Goal: Task Accomplishment & Management: Manage account settings

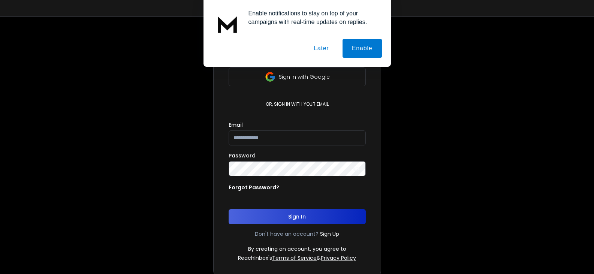
type input "**********"
click at [309, 218] on button "Sign In" at bounding box center [296, 216] width 137 height 15
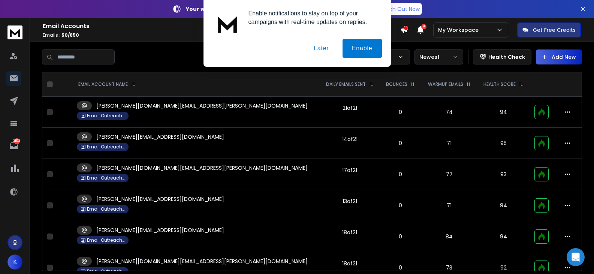
click at [323, 49] on button "Later" at bounding box center [321, 48] width 34 height 19
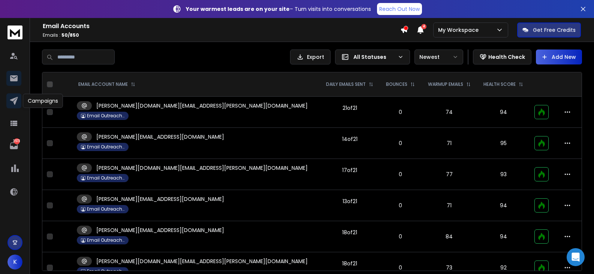
click at [9, 104] on icon at bounding box center [13, 100] width 9 height 9
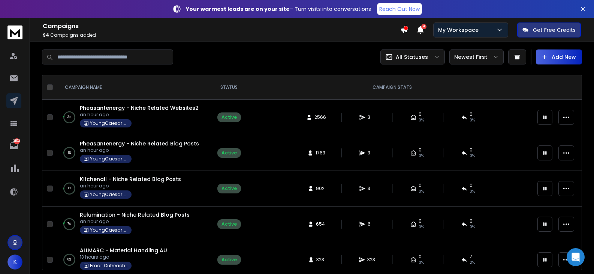
click at [468, 27] on p "My Workspace" at bounding box center [459, 29] width 43 height 7
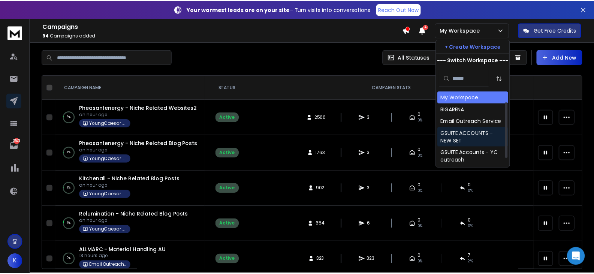
scroll to position [24, 0]
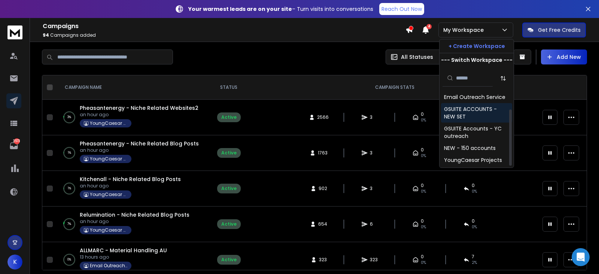
click at [486, 114] on div "GSUITE ACCOUNTS - NEW SET" at bounding box center [476, 112] width 65 height 15
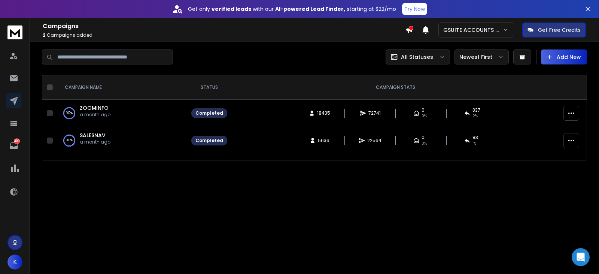
click at [150, 140] on div "100 % SALESNAV a month ago" at bounding box center [121, 140] width 116 height 18
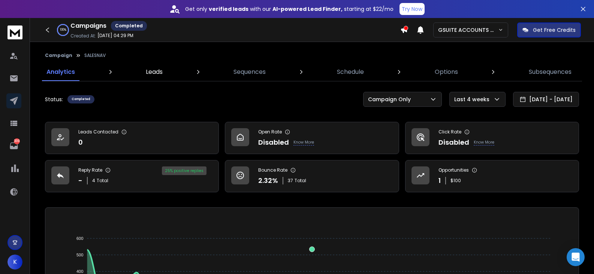
click at [166, 73] on link "Leads" at bounding box center [154, 72] width 26 height 18
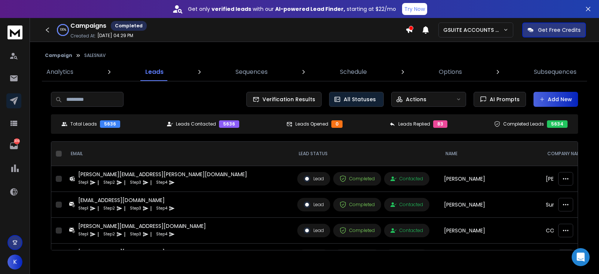
click at [358, 96] on p "All Statuses" at bounding box center [360, 99] width 32 height 7
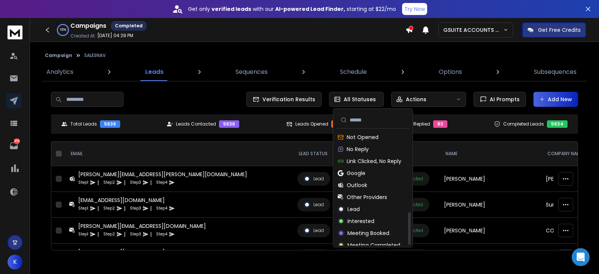
scroll to position [271, 0]
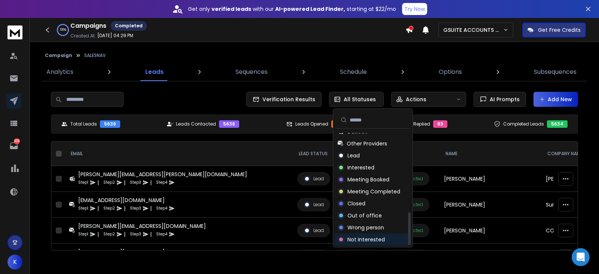
click at [378, 236] on p "Not Interested" at bounding box center [366, 239] width 37 height 7
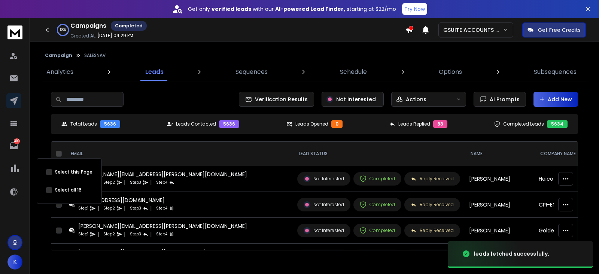
click at [58, 154] on button "Select this Page" at bounding box center [59, 154] width 6 height 6
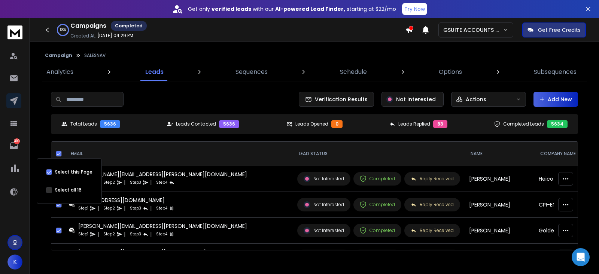
click at [49, 191] on button "Select this Page" at bounding box center [49, 190] width 6 height 6
click at [64, 189] on label "Select all 16" at bounding box center [68, 190] width 27 height 6
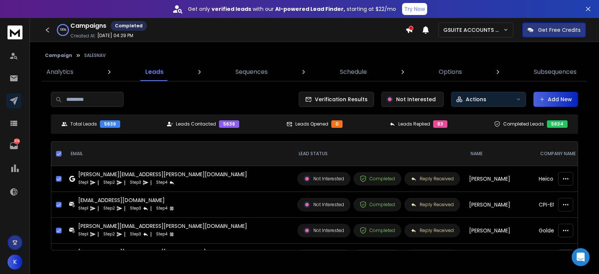
click at [475, 100] on p "Actions" at bounding box center [476, 99] width 21 height 7
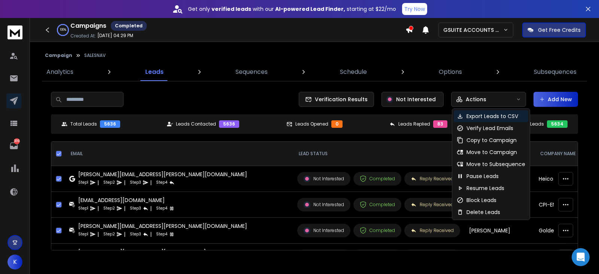
click at [479, 116] on p "Export Leads to CSV" at bounding box center [493, 115] width 52 height 7
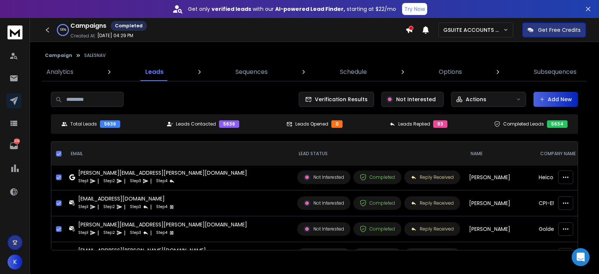
scroll to position [0, 0]
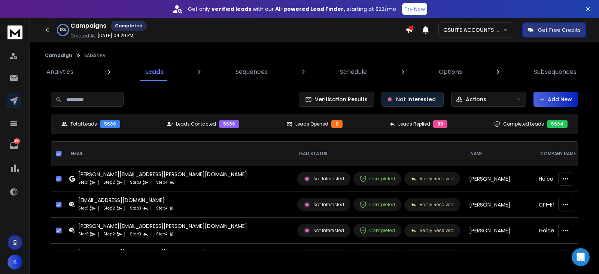
click at [409, 98] on p "Not Interested" at bounding box center [416, 99] width 40 height 7
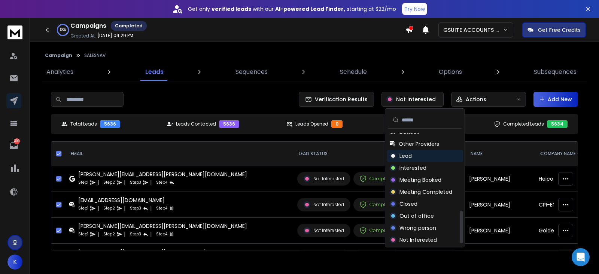
scroll to position [271, 0]
click at [419, 227] on p "Wrong person" at bounding box center [418, 227] width 37 height 7
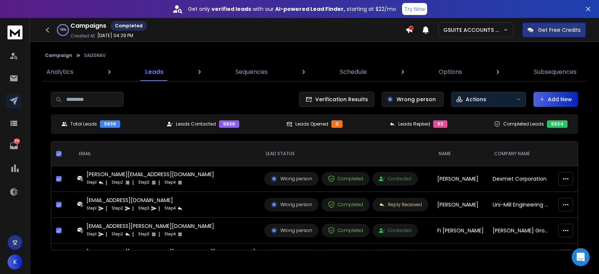
click at [486, 94] on button "Actions" at bounding box center [488, 99] width 75 height 15
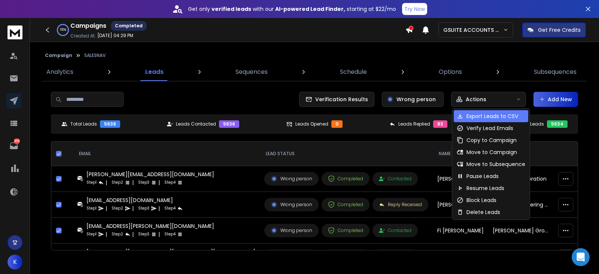
click at [483, 116] on p "Export Leads to CSV" at bounding box center [493, 115] width 52 height 7
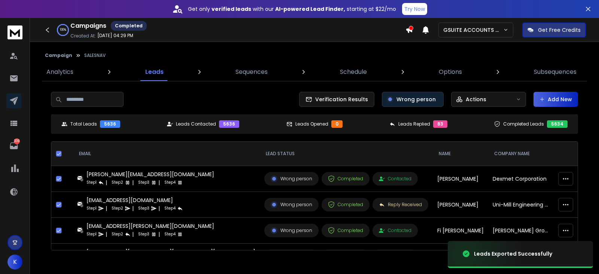
click at [407, 96] on p "Wrong person" at bounding box center [416, 99] width 39 height 7
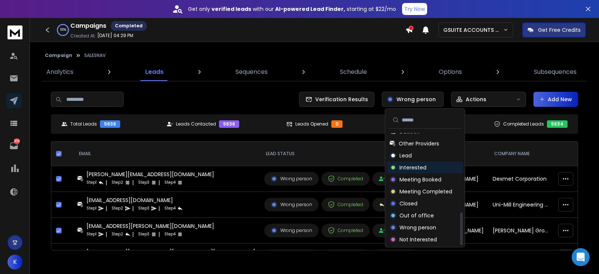
click at [422, 170] on p "Interested" at bounding box center [413, 167] width 27 height 7
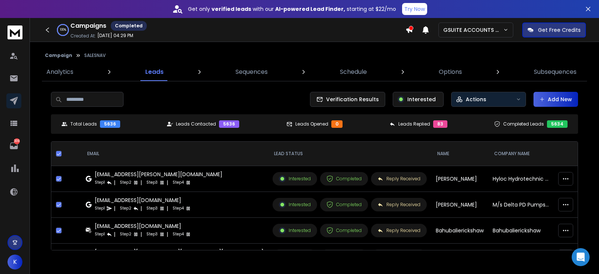
click at [477, 98] on p "Actions" at bounding box center [476, 99] width 21 height 7
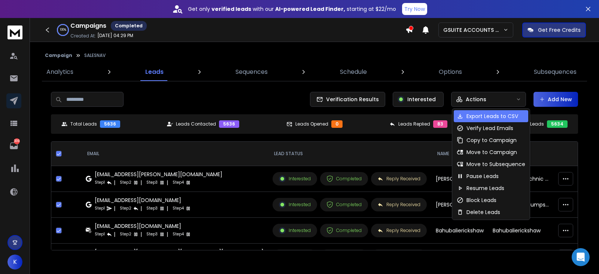
click at [487, 118] on p "Export Leads to CSV" at bounding box center [493, 115] width 52 height 7
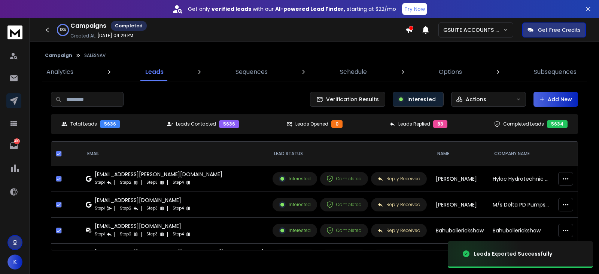
click at [436, 98] on p "Interested" at bounding box center [421, 99] width 28 height 7
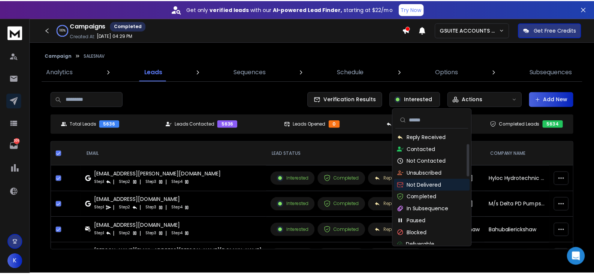
scroll to position [37, 0]
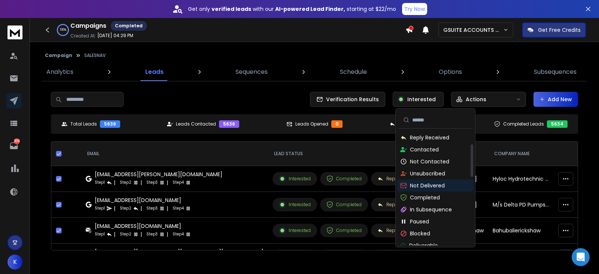
click at [434, 186] on p "Not Delivered" at bounding box center [427, 185] width 35 height 7
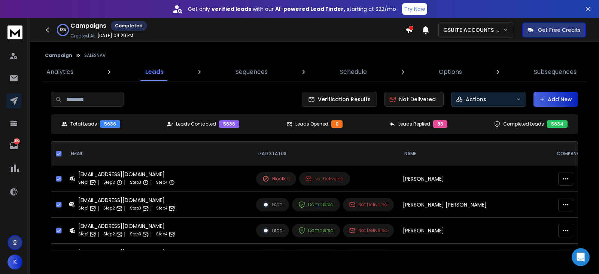
click at [483, 102] on p "Actions" at bounding box center [476, 99] width 21 height 7
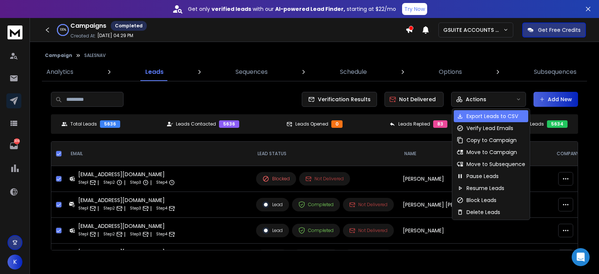
click at [484, 119] on p "Export Leads to CSV" at bounding box center [493, 115] width 52 height 7
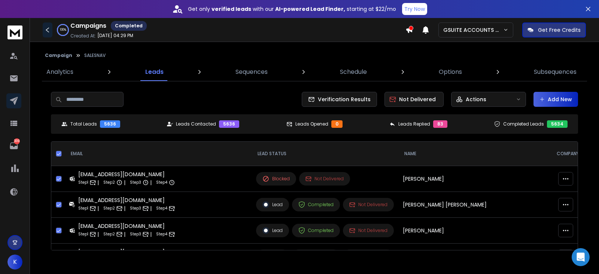
click at [45, 33] on button at bounding box center [48, 29] width 10 height 15
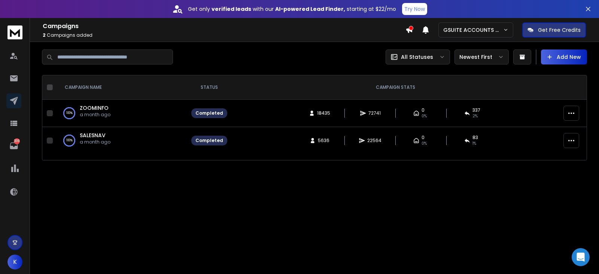
click at [573, 138] on icon "button" at bounding box center [571, 140] width 7 height 7
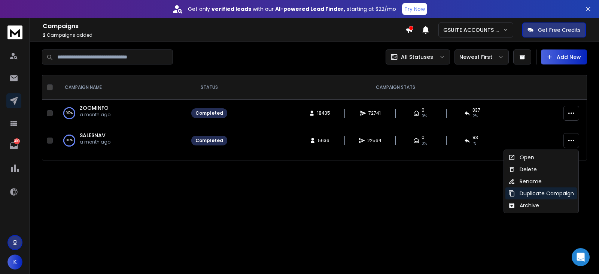
click at [552, 195] on div "Duplicate Campaign" at bounding box center [542, 193] width 66 height 7
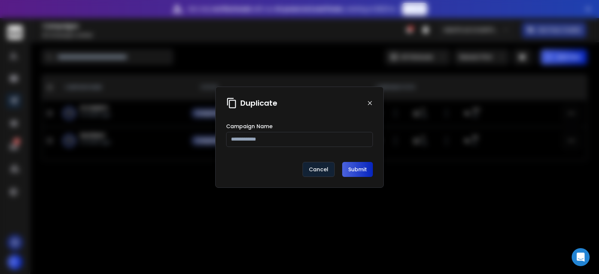
click at [324, 169] on p "Cancel" at bounding box center [319, 169] width 32 height 15
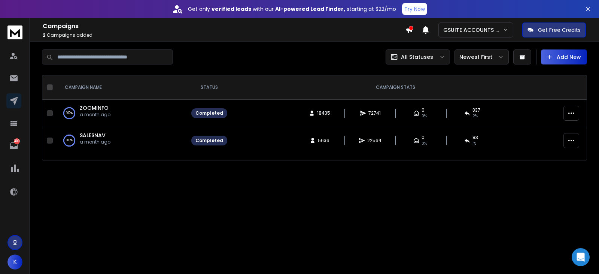
click at [576, 144] on button "button" at bounding box center [572, 140] width 16 height 15
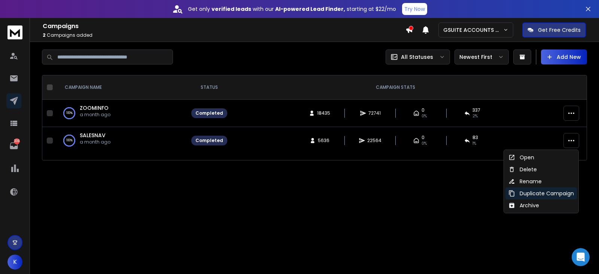
click at [549, 195] on div "Duplicate Campaign" at bounding box center [542, 193] width 66 height 7
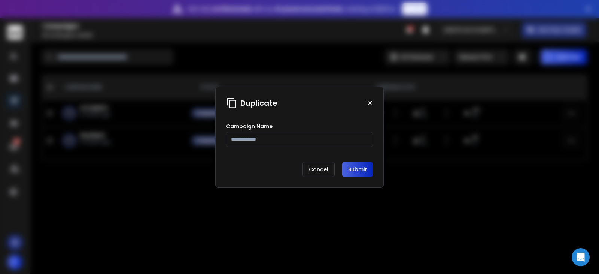
click at [287, 142] on input "text" at bounding box center [299, 139] width 147 height 15
type input "**********"
click at [355, 169] on button "Submit" at bounding box center [357, 169] width 31 height 15
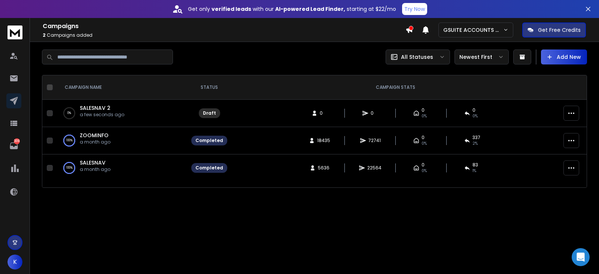
click at [176, 111] on div "0 % SALESNAV 2 a few seconds ago" at bounding box center [121, 113] width 116 height 18
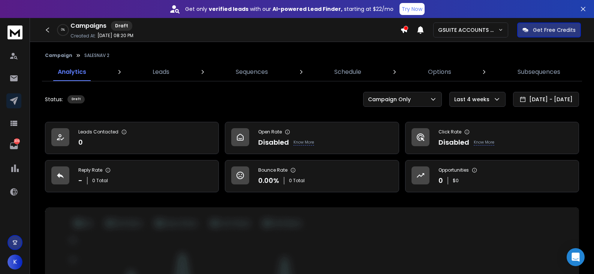
click at [178, 69] on div "Analytics Leads Sequences Schedule Options Subsequences" at bounding box center [309, 72] width 534 height 18
click at [164, 76] on p "Leads" at bounding box center [160, 71] width 17 height 9
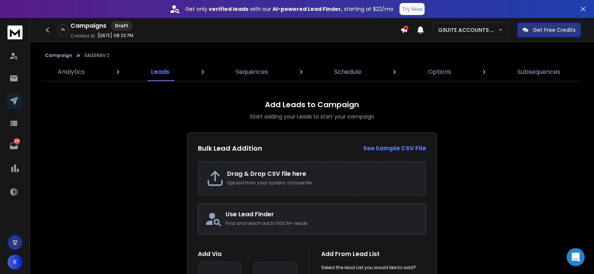
click at [311, 178] on div "Drag & Drop CSV file here Upload from your system, choose file" at bounding box center [322, 178] width 191 height 18
type input "**********"
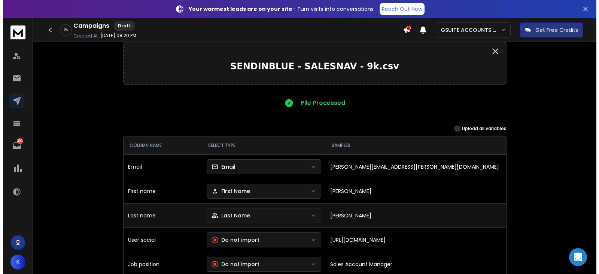
scroll to position [37, 0]
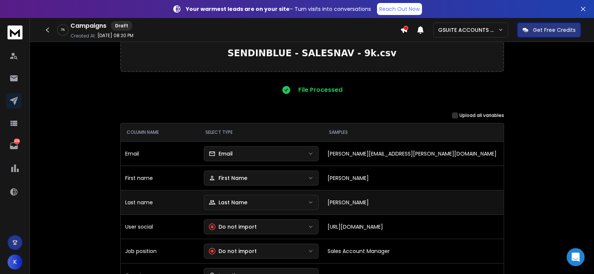
click at [261, 197] on button "Last Name" at bounding box center [261, 202] width 115 height 15
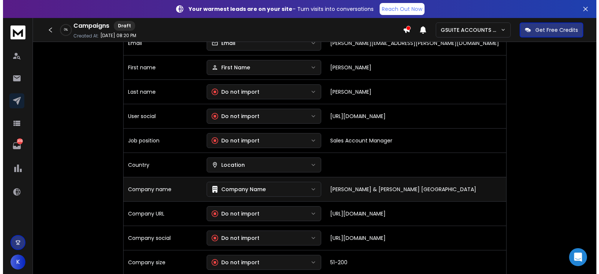
scroll to position [150, 0]
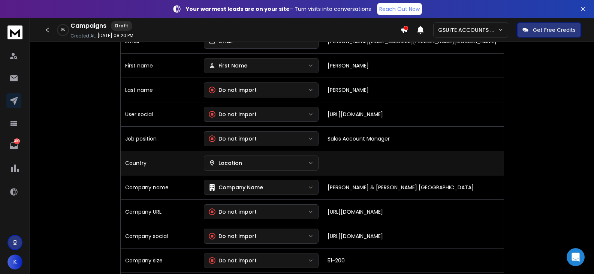
click at [256, 164] on button "Location" at bounding box center [261, 162] width 115 height 15
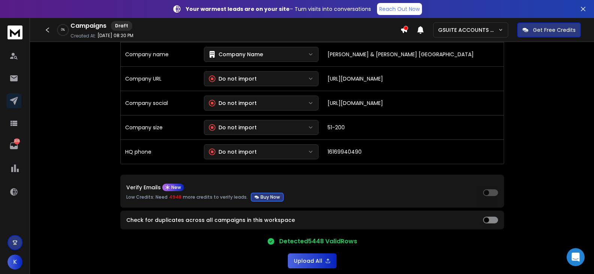
scroll to position [289, 0]
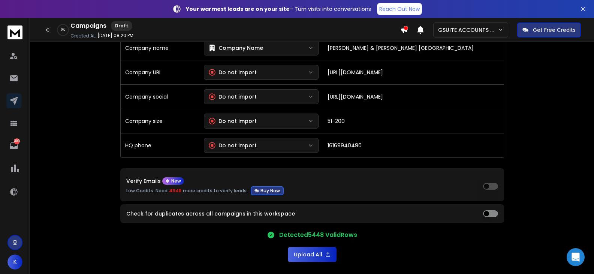
click at [322, 251] on button "Upload All" at bounding box center [312, 254] width 49 height 15
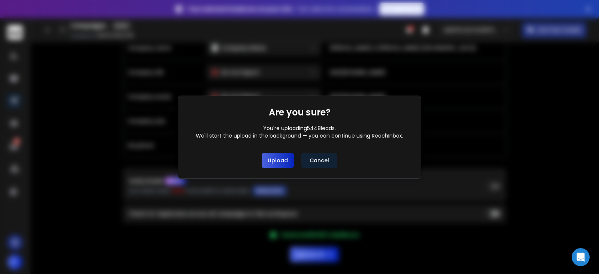
click at [280, 161] on button "Upload" at bounding box center [278, 160] width 32 height 15
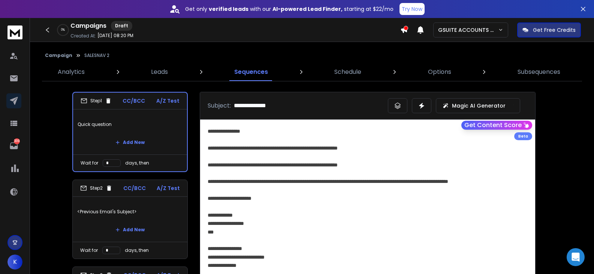
click at [458, 72] on div "Analytics Leads Sequences Schedule Options Subsequences" at bounding box center [309, 72] width 534 height 18
click at [450, 70] on link "Options" at bounding box center [439, 72] width 32 height 18
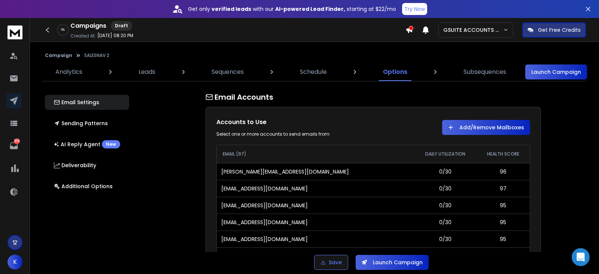
click at [562, 70] on button "Launch Campaign" at bounding box center [556, 71] width 62 height 15
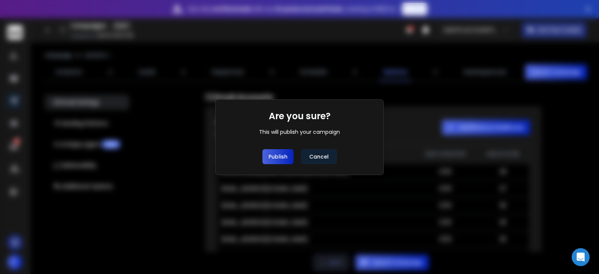
click at [269, 154] on button "Publish" at bounding box center [278, 156] width 31 height 15
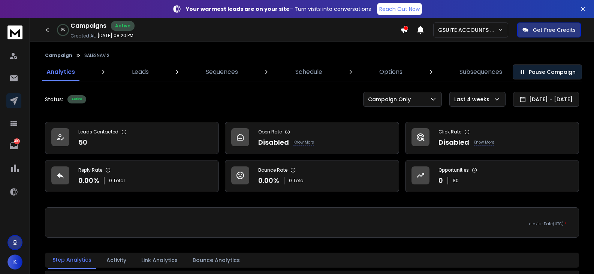
click at [548, 75] on button "Pause Campaign" at bounding box center [546, 71] width 69 height 15
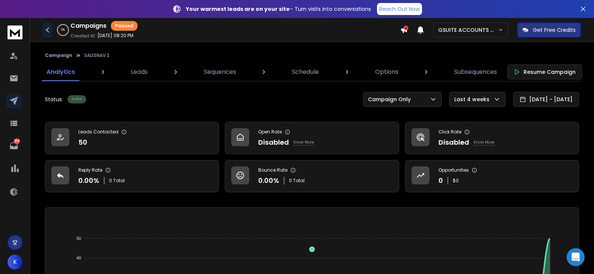
click at [48, 33] on icon at bounding box center [47, 30] width 7 height 7
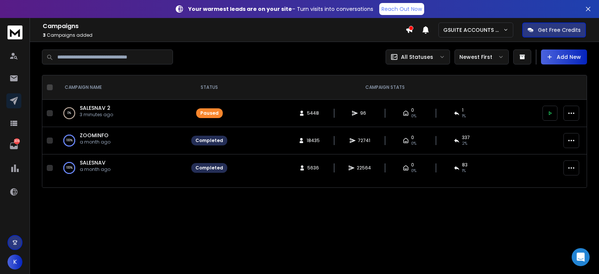
click at [112, 137] on div "100 % ZOOMINFO a month ago" at bounding box center [121, 140] width 116 height 18
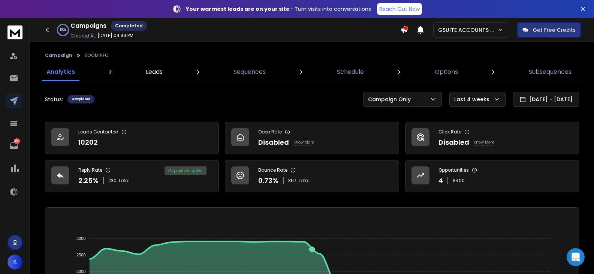
click at [149, 74] on p "Leads" at bounding box center [154, 71] width 17 height 9
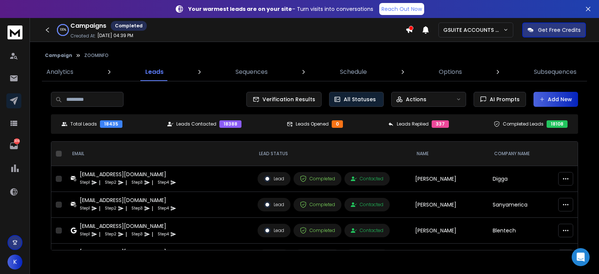
click at [351, 96] on p "All Statuses" at bounding box center [360, 99] width 32 height 7
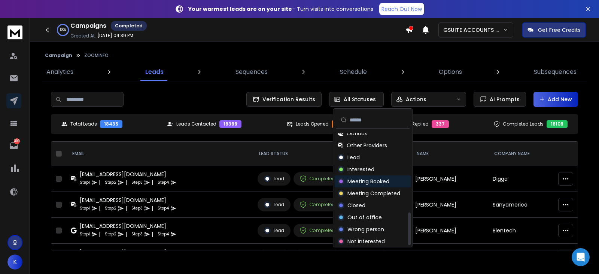
scroll to position [271, 0]
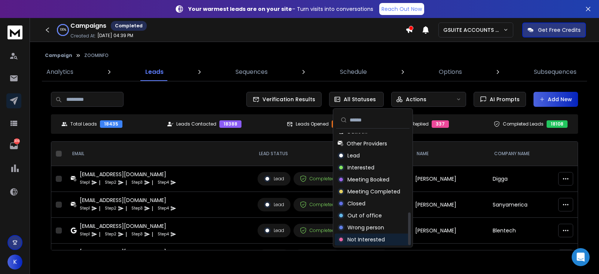
click at [386, 239] on div "Not Interested" at bounding box center [373, 239] width 76 height 12
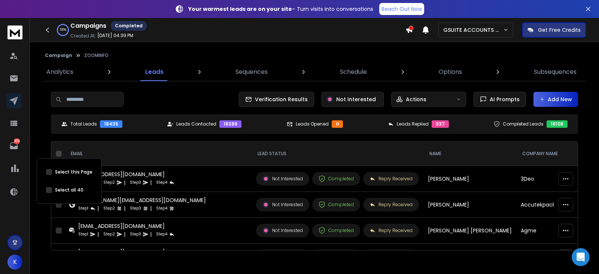
click at [60, 188] on label "Select all 40" at bounding box center [69, 190] width 28 height 6
click at [49, 188] on button "Select this Page" at bounding box center [49, 190] width 6 height 6
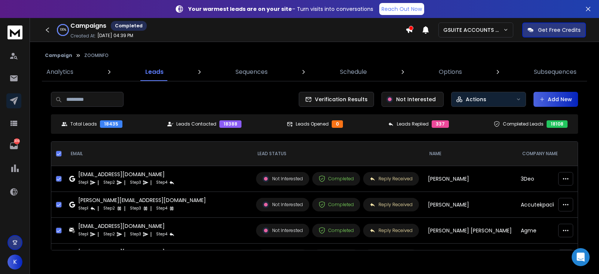
click at [468, 96] on p "Actions" at bounding box center [476, 99] width 21 height 7
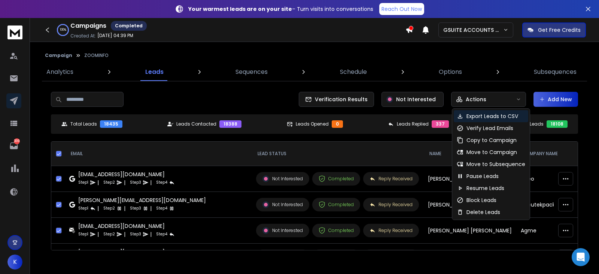
click at [472, 118] on p "Export Leads to CSV" at bounding box center [493, 115] width 52 height 7
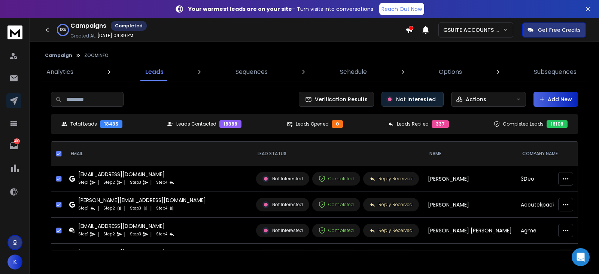
click at [393, 100] on span "button" at bounding box center [389, 99] width 7 height 7
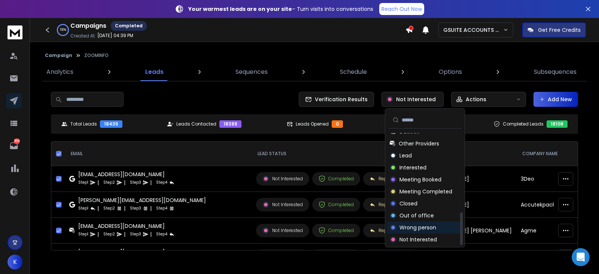
click at [428, 227] on p "Wrong person" at bounding box center [418, 227] width 37 height 7
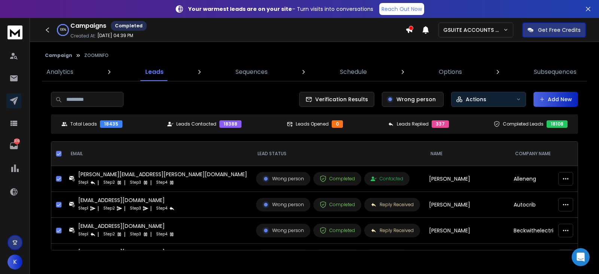
click at [473, 101] on p "Actions" at bounding box center [476, 99] width 21 height 7
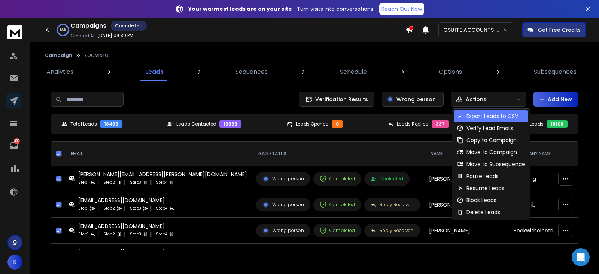
click at [477, 115] on p "Export Leads to CSV" at bounding box center [493, 115] width 52 height 7
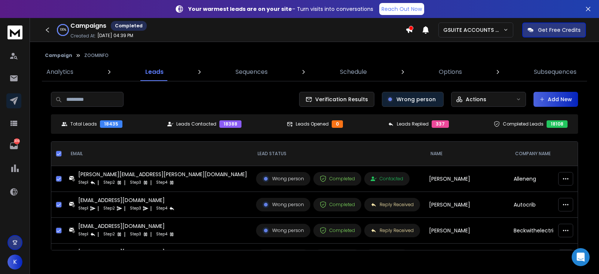
click at [421, 97] on p "Wrong person" at bounding box center [416, 99] width 39 height 7
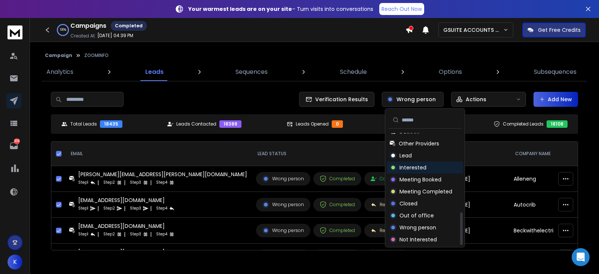
click at [417, 166] on p "Interested" at bounding box center [413, 167] width 27 height 7
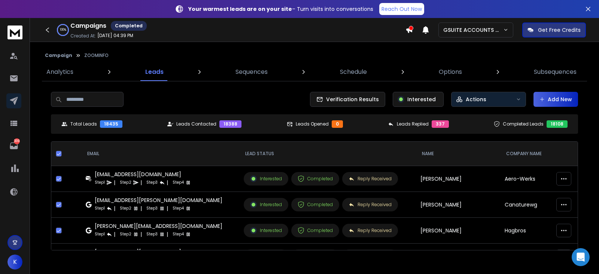
click at [479, 97] on p "Actions" at bounding box center [476, 99] width 21 height 7
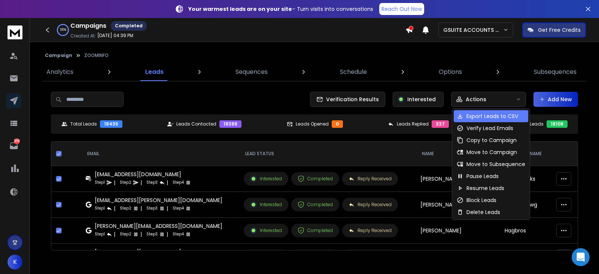
click at [479, 115] on p "Export Leads to CSV" at bounding box center [493, 115] width 52 height 7
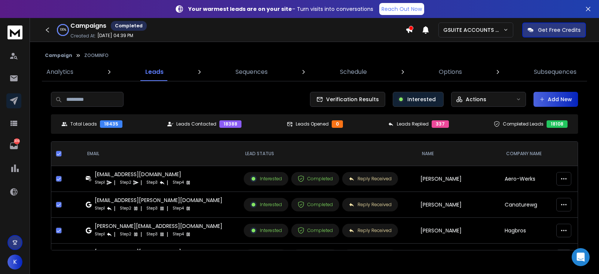
click at [422, 100] on p "Interested" at bounding box center [421, 99] width 28 height 7
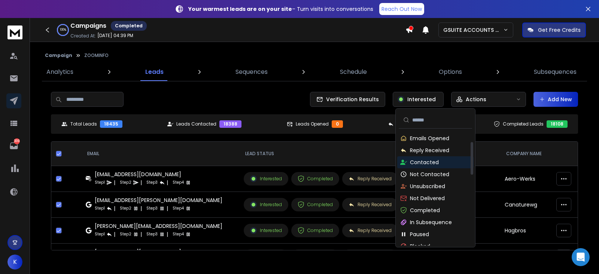
scroll to position [37, 0]
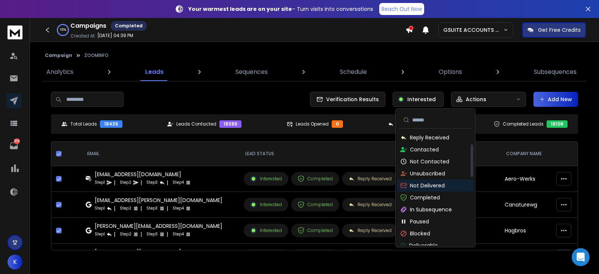
click at [440, 184] on p "Not Delivered" at bounding box center [427, 185] width 35 height 7
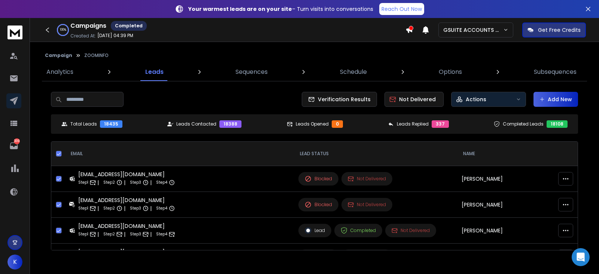
click at [482, 100] on p "Actions" at bounding box center [476, 99] width 21 height 7
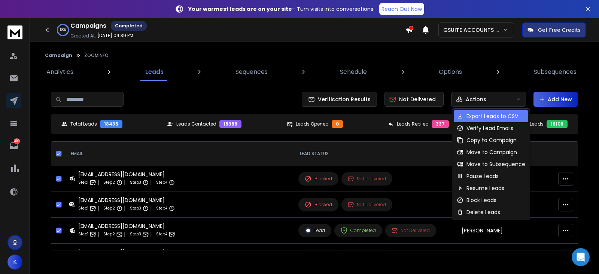
click at [482, 116] on p "Export Leads to CSV" at bounding box center [493, 115] width 52 height 7
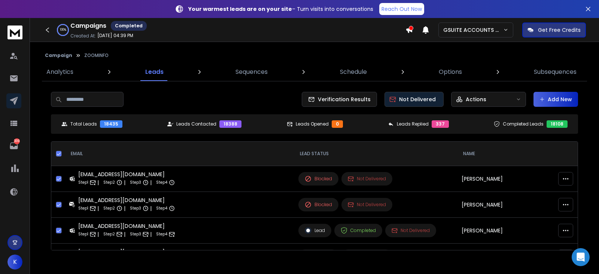
click at [418, 98] on p "Not Delivered" at bounding box center [417, 99] width 37 height 7
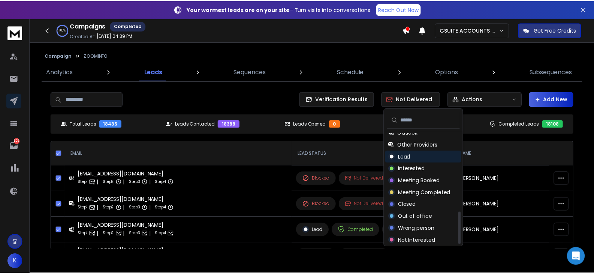
scroll to position [271, 0]
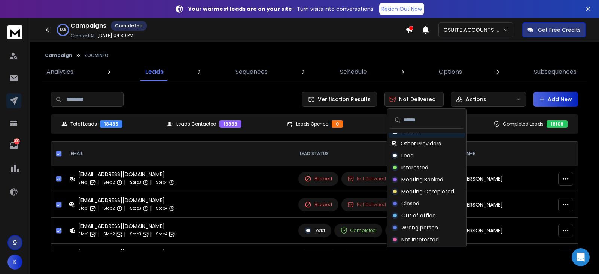
click at [383, 48] on div "Campaign ZOOMINFO Analytics Leads Sequences Schedule Options Subsequences Verif…" at bounding box center [314, 147] width 569 height 211
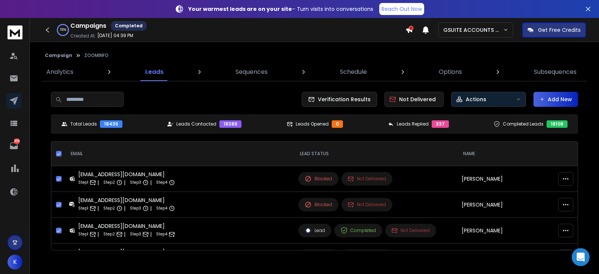
click at [488, 101] on div "Actions" at bounding box center [484, 99] width 57 height 7
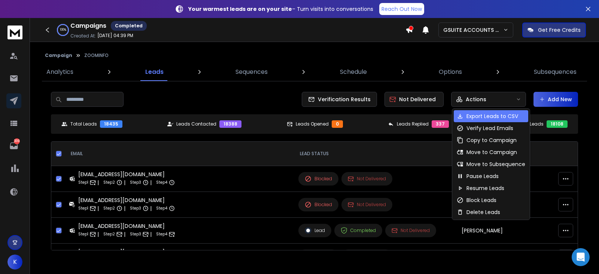
click at [488, 116] on p "Export Leads to CSV" at bounding box center [493, 115] width 52 height 7
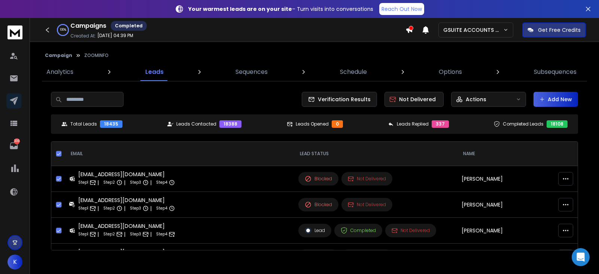
click at [592, 59] on div "Campaign ZOOMINFO Analytics Leads Sequences Schedule Options Subsequences Verif…" at bounding box center [314, 147] width 569 height 211
click at [51, 33] on button at bounding box center [48, 29] width 10 height 15
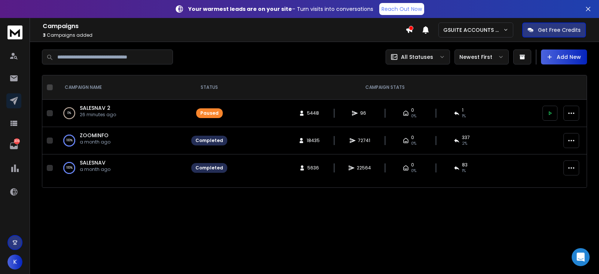
click at [572, 142] on icon "button" at bounding box center [571, 140] width 7 height 7
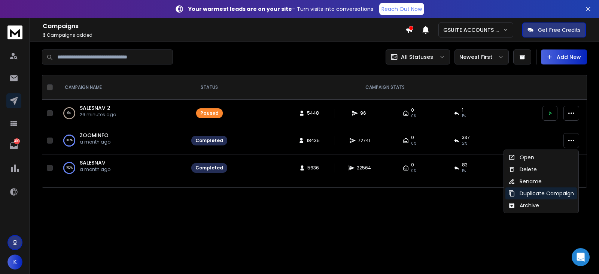
click at [556, 191] on div "Duplicate Campaign" at bounding box center [542, 193] width 66 height 7
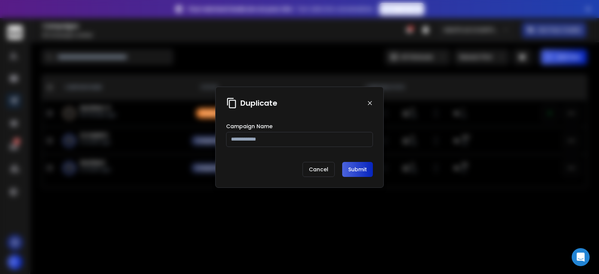
click at [258, 146] on input "text" at bounding box center [299, 139] width 147 height 15
type input "**********"
click at [355, 170] on button "Submit" at bounding box center [357, 169] width 31 height 15
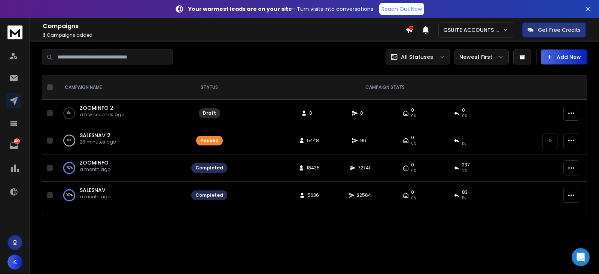
click at [195, 112] on td "Draft" at bounding box center [209, 113] width 45 height 27
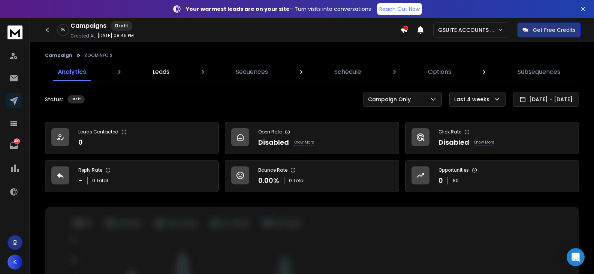
click at [172, 67] on link "Leads" at bounding box center [161, 72] width 26 height 18
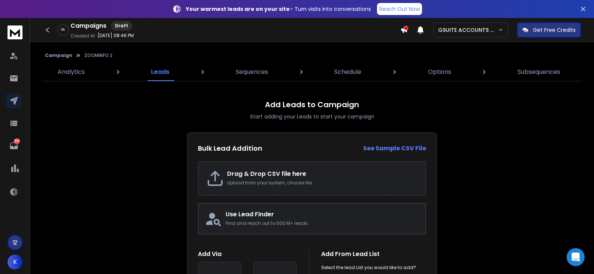
click at [285, 181] on p "Upload from your system, choose file" at bounding box center [322, 183] width 191 height 6
type input "**********"
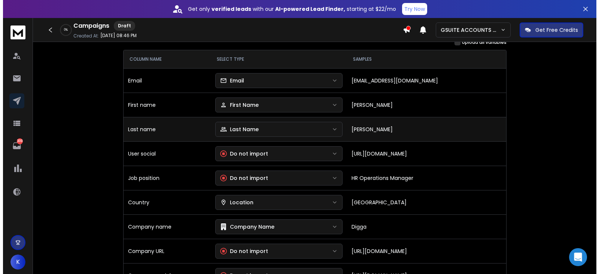
scroll to position [112, 0]
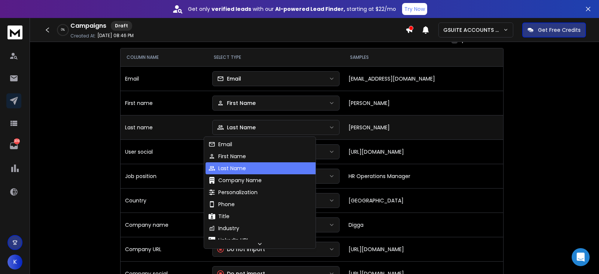
click at [240, 125] on div "Last Name" at bounding box center [236, 127] width 39 height 7
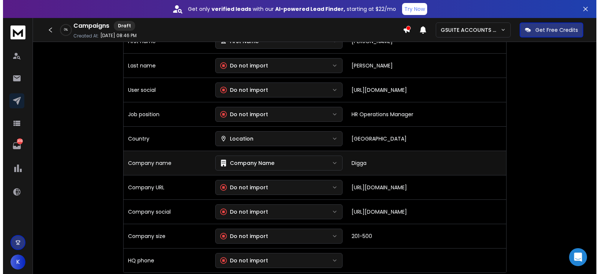
scroll to position [187, 0]
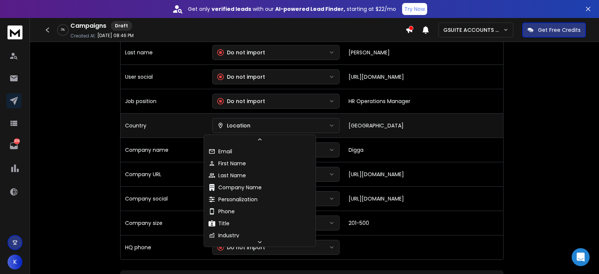
click at [251, 124] on button "Location" at bounding box center [276, 125] width 128 height 15
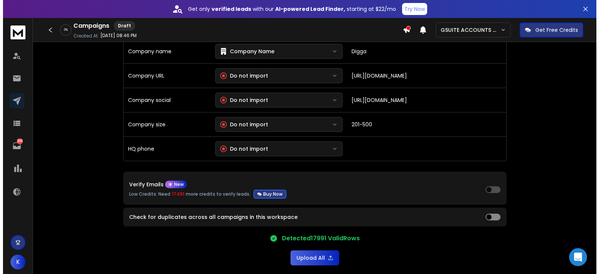
scroll to position [289, 0]
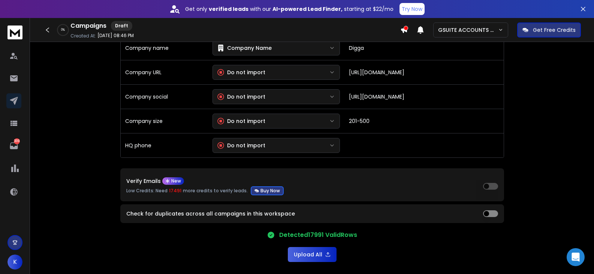
click at [313, 255] on button "Upload All" at bounding box center [312, 254] width 49 height 15
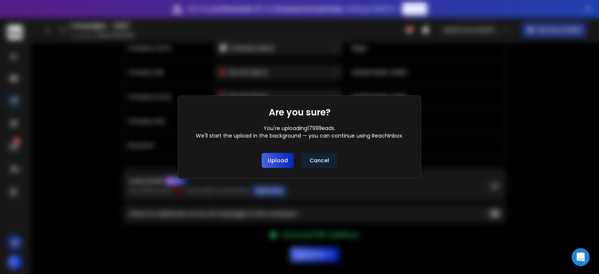
click at [281, 157] on button "Upload" at bounding box center [278, 160] width 32 height 15
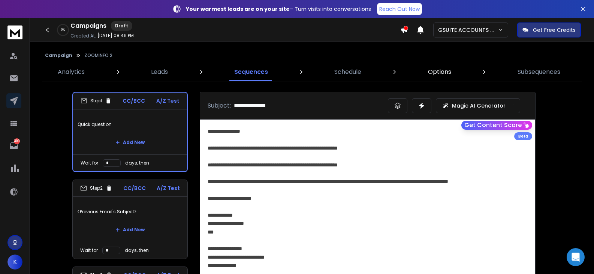
click at [433, 73] on p "Options" at bounding box center [439, 71] width 23 height 9
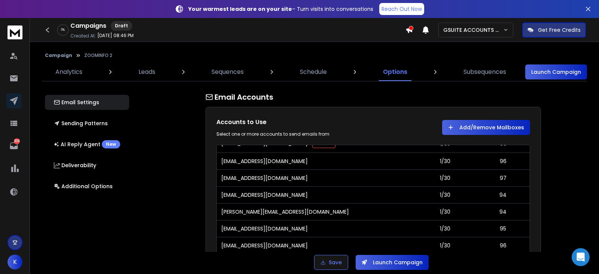
scroll to position [300, 0]
click at [543, 74] on button "Launch Campaign" at bounding box center [556, 71] width 62 height 15
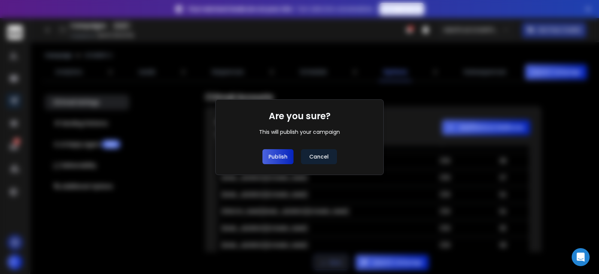
click at [273, 153] on button "Publish" at bounding box center [278, 156] width 31 height 15
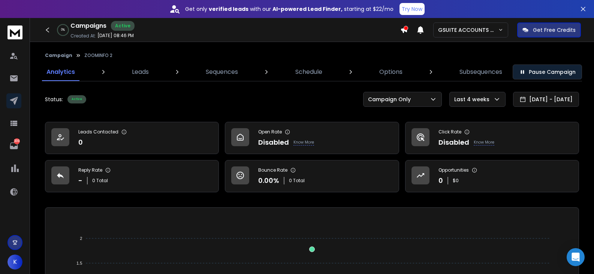
click at [538, 71] on button "Pause Campaign" at bounding box center [546, 71] width 69 height 15
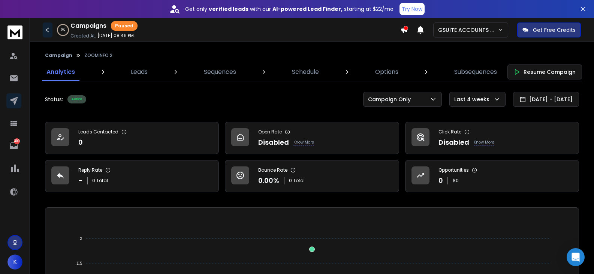
click at [45, 30] on icon at bounding box center [47, 30] width 7 height 7
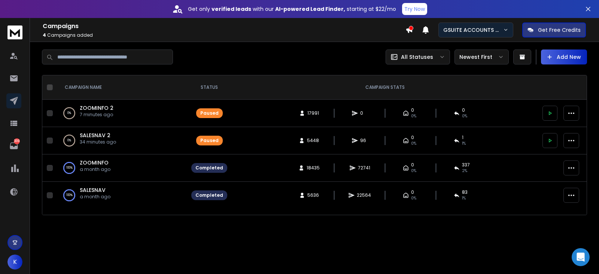
click at [480, 30] on p "GSUITE ACCOUNTS - NEW SET" at bounding box center [473, 29] width 60 height 7
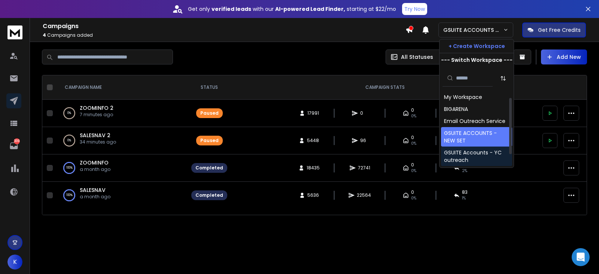
scroll to position [24, 0]
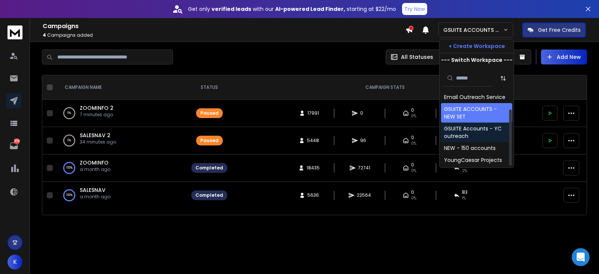
click at [482, 137] on div "GSUITE Accounts - YC outreach" at bounding box center [476, 132] width 65 height 15
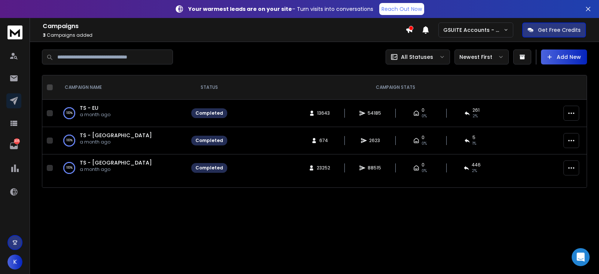
click at [161, 164] on div "100 % TS - [GEOGRAPHIC_DATA] a month ago" at bounding box center [121, 168] width 116 height 18
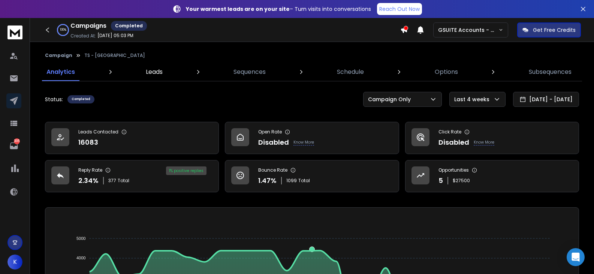
click at [146, 69] on p "Leads" at bounding box center [154, 71] width 17 height 9
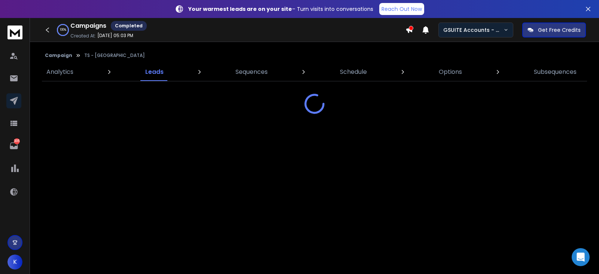
click at [491, 29] on p "GSUITE Accounts - YC outreach" at bounding box center [473, 29] width 60 height 7
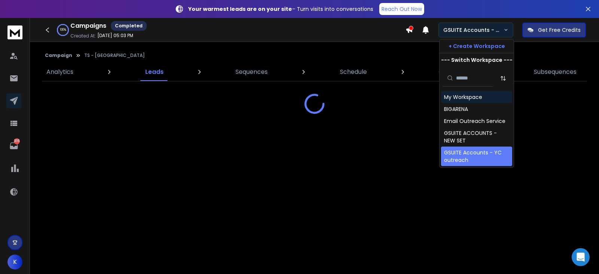
click at [491, 29] on p "GSUITE Accounts - YC outreach" at bounding box center [473, 29] width 60 height 7
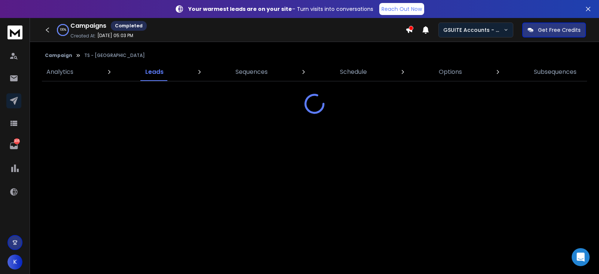
click at [491, 29] on p "GSUITE Accounts - YC outreach" at bounding box center [473, 29] width 60 height 7
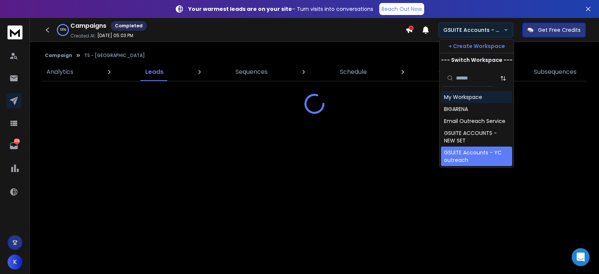
click at [491, 29] on p "GSUITE Accounts - YC outreach" at bounding box center [473, 29] width 60 height 7
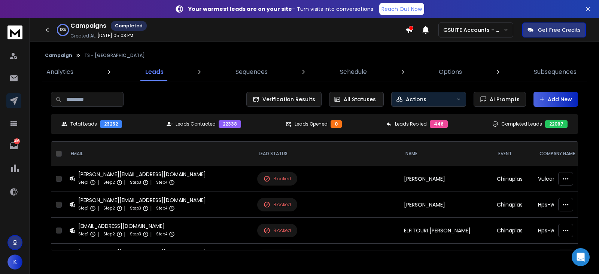
click at [423, 97] on p "Actions" at bounding box center [416, 99] width 21 height 7
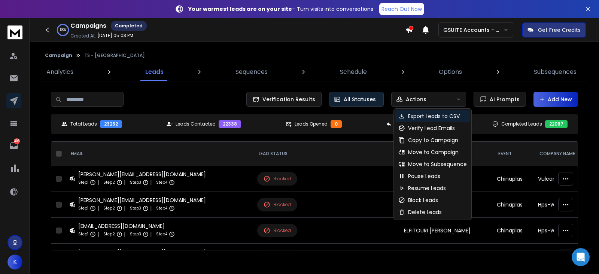
click at [359, 102] on p "All Statuses" at bounding box center [360, 99] width 32 height 7
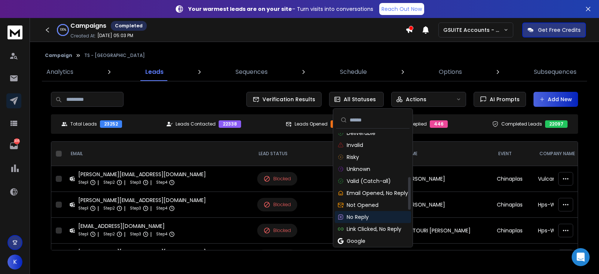
scroll to position [271, 0]
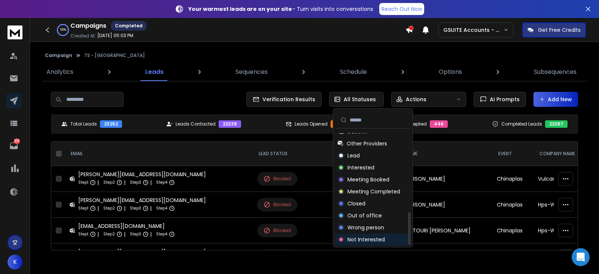
click at [385, 238] on div "Not Interested" at bounding box center [373, 239] width 76 height 12
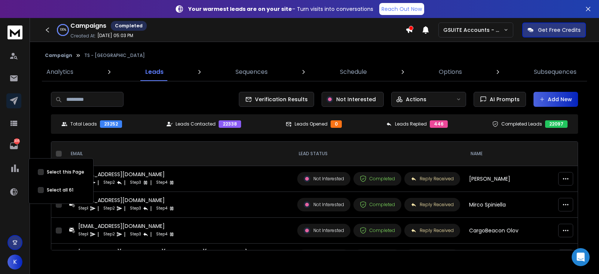
click at [41, 188] on button "Select this Page" at bounding box center [41, 190] width 6 height 6
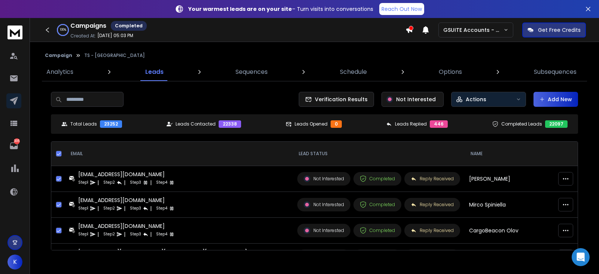
click at [474, 99] on p "Actions" at bounding box center [476, 99] width 21 height 7
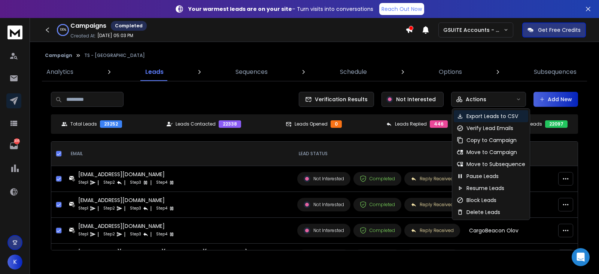
click at [476, 117] on p "Export Leads to CSV" at bounding box center [493, 115] width 52 height 7
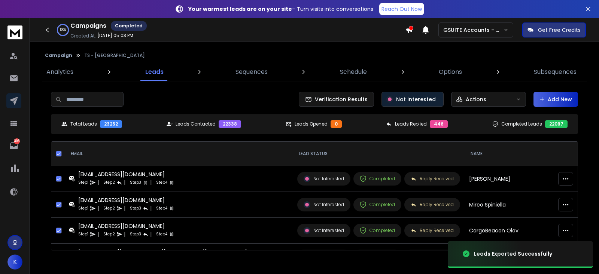
click at [413, 100] on p "Not Interested" at bounding box center [416, 99] width 40 height 7
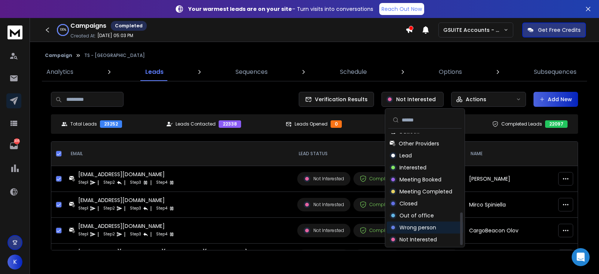
click at [433, 227] on p "Wrong person" at bounding box center [418, 227] width 37 height 7
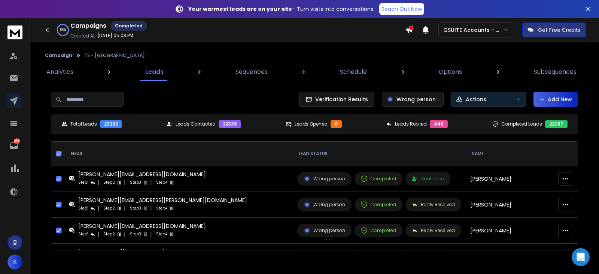
click at [467, 100] on p "Actions" at bounding box center [476, 99] width 21 height 7
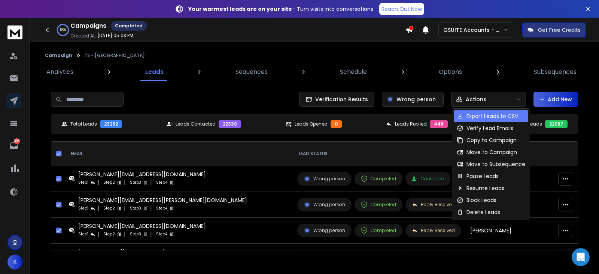
click at [472, 119] on p "Export Leads to CSV" at bounding box center [493, 115] width 52 height 7
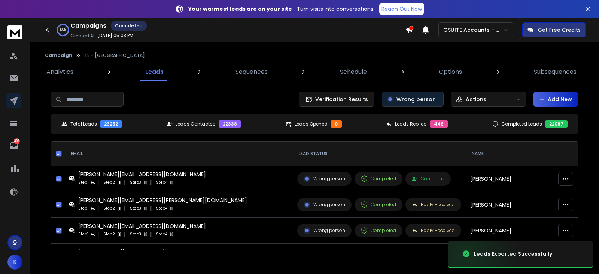
click at [404, 96] on p "Wrong person" at bounding box center [416, 99] width 39 height 7
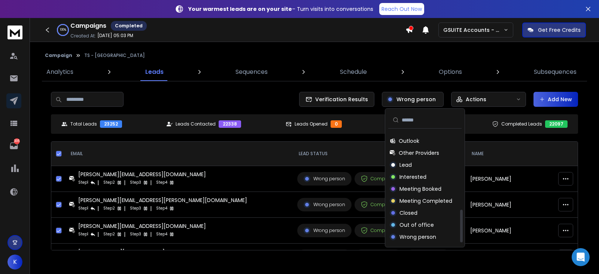
scroll to position [262, 0]
click at [423, 175] on p "Interested" at bounding box center [413, 176] width 27 height 7
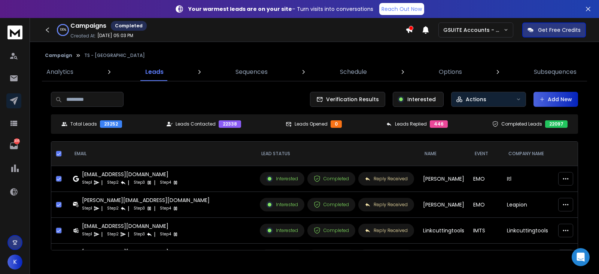
click at [490, 102] on div "Actions" at bounding box center [484, 99] width 57 height 7
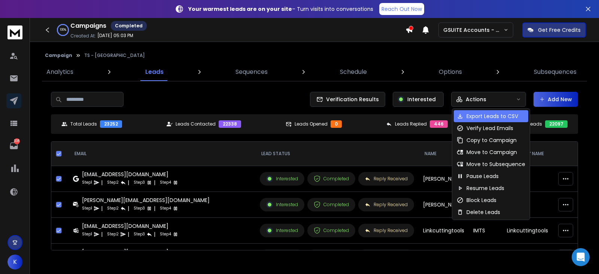
click at [484, 116] on p "Export Leads to CSV" at bounding box center [493, 115] width 52 height 7
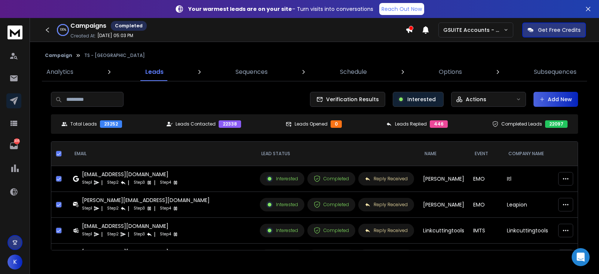
click at [421, 98] on p "Interested" at bounding box center [421, 99] width 28 height 7
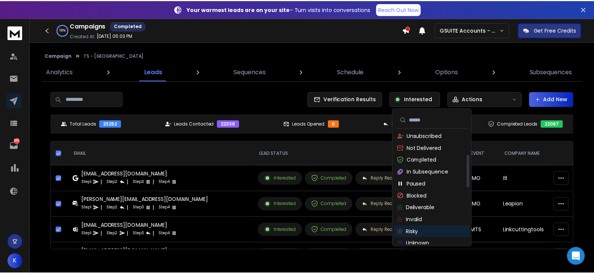
scroll to position [0, 0]
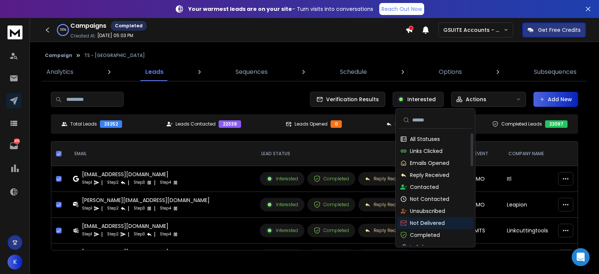
click at [446, 220] on div "Not Delivered" at bounding box center [435, 223] width 76 height 12
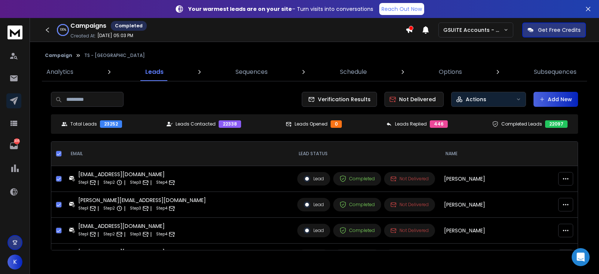
click at [477, 101] on p "Actions" at bounding box center [476, 99] width 21 height 7
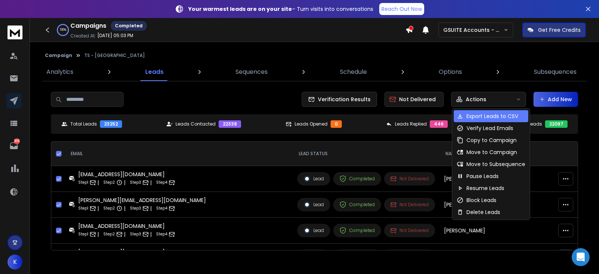
click at [485, 117] on p "Export Leads to CSV" at bounding box center [493, 115] width 52 height 7
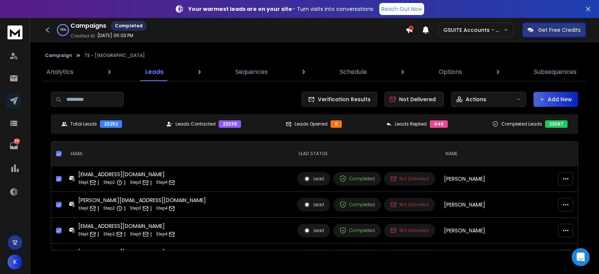
click at [565, 57] on div "Campaign TS - USA" at bounding box center [314, 55] width 545 height 12
click at [47, 31] on icon at bounding box center [47, 30] width 7 height 7
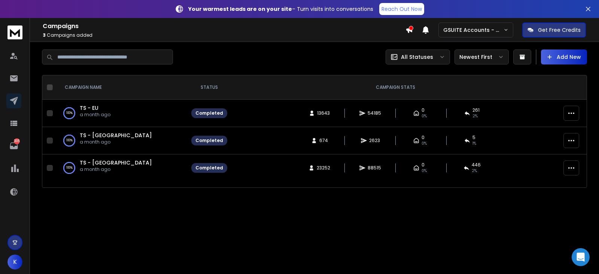
click at [571, 169] on icon "button" at bounding box center [571, 167] width 7 height 7
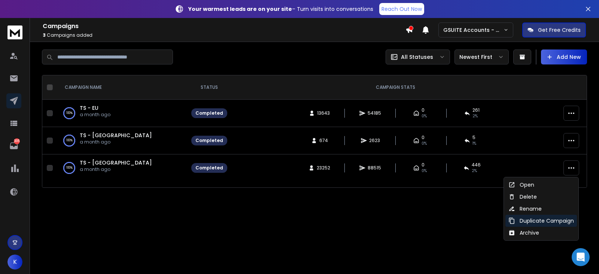
click at [542, 220] on div "Duplicate Campaign" at bounding box center [542, 220] width 66 height 7
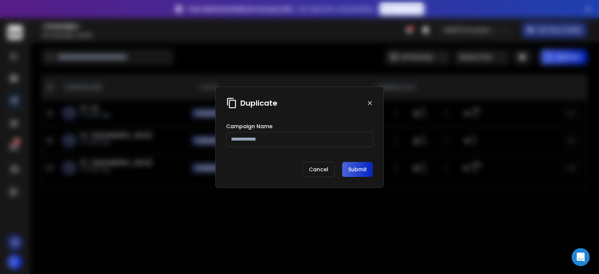
click at [250, 132] on input "text" at bounding box center [299, 139] width 147 height 15
type input "**********"
click at [348, 167] on button "Submit" at bounding box center [357, 169] width 31 height 15
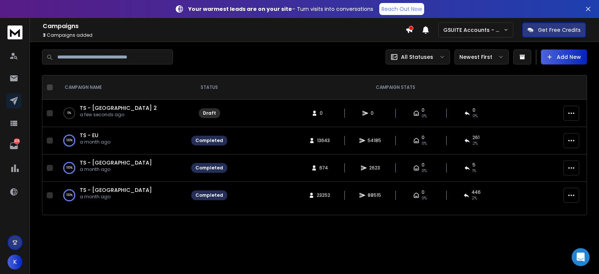
click at [221, 114] on td "Draft" at bounding box center [209, 113] width 45 height 27
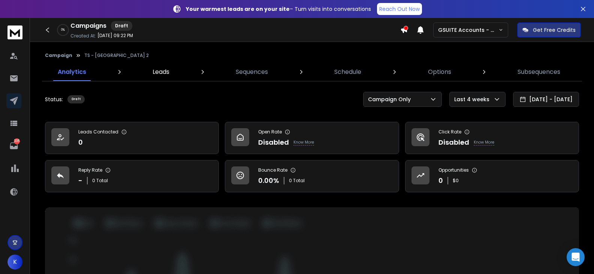
click at [164, 73] on p "Leads" at bounding box center [160, 71] width 17 height 9
click at [174, 73] on div "Analytics Leads Sequences Schedule Options Subsequences" at bounding box center [309, 72] width 534 height 18
click at [155, 73] on p "Leads" at bounding box center [160, 71] width 17 height 9
click at [178, 73] on div "Analytics Leads Sequences Schedule Options Subsequences" at bounding box center [309, 72] width 534 height 18
click at [157, 70] on p "Leads" at bounding box center [160, 71] width 17 height 9
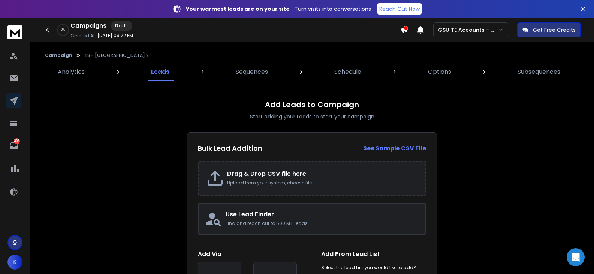
click at [266, 170] on h2 "Drag & Drop CSV file here" at bounding box center [322, 173] width 191 height 9
type input "**********"
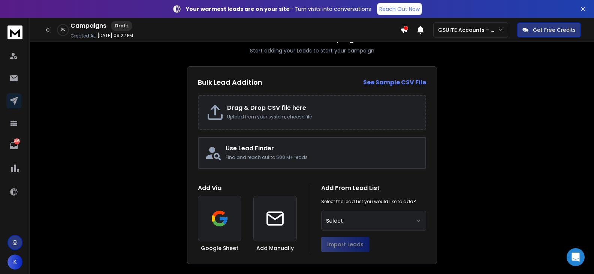
scroll to position [67, 0]
click at [292, 116] on p "Upload from your system, choose file" at bounding box center [322, 116] width 191 height 6
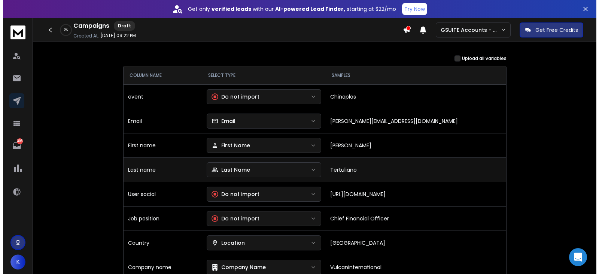
scroll to position [112, 0]
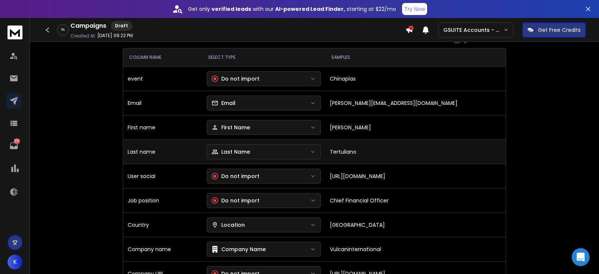
click at [248, 152] on button "Last Name" at bounding box center [264, 151] width 115 height 15
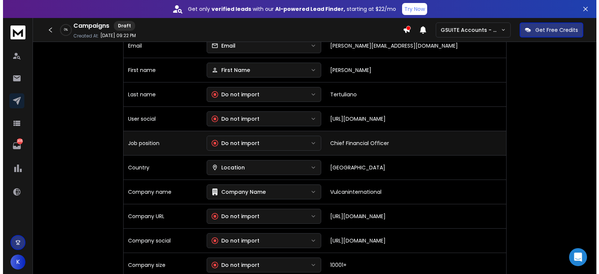
scroll to position [187, 0]
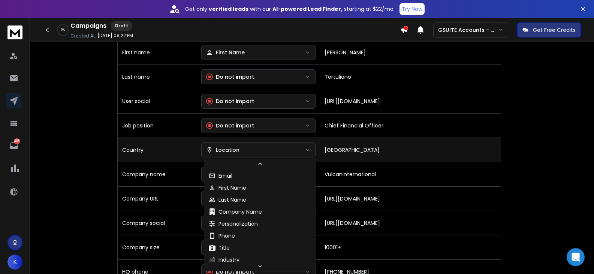
click at [258, 152] on button "Location" at bounding box center [258, 149] width 115 height 15
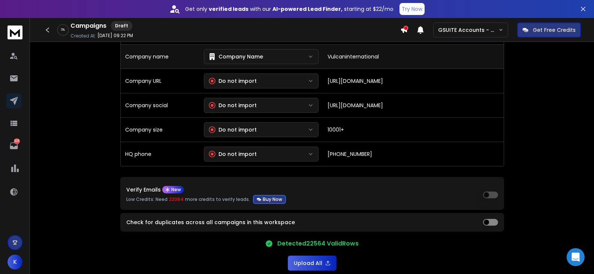
scroll to position [313, 0]
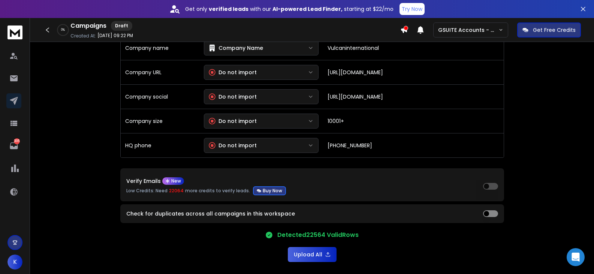
click at [317, 253] on button "Upload All" at bounding box center [312, 254] width 49 height 15
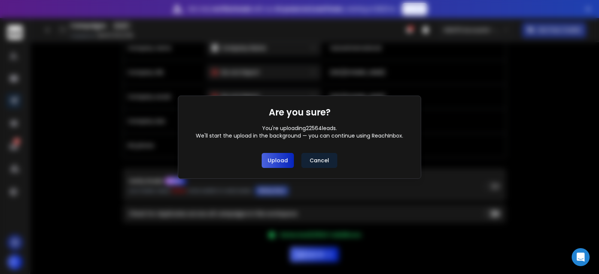
click at [276, 162] on button "Upload" at bounding box center [278, 160] width 32 height 15
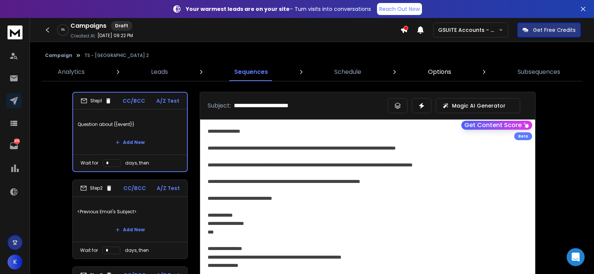
click at [437, 72] on p "Options" at bounding box center [439, 71] width 23 height 9
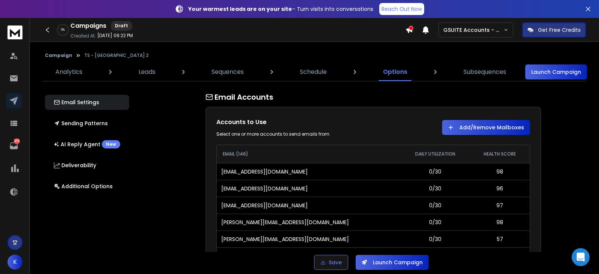
click at [541, 73] on button "Launch Campaign" at bounding box center [556, 71] width 62 height 15
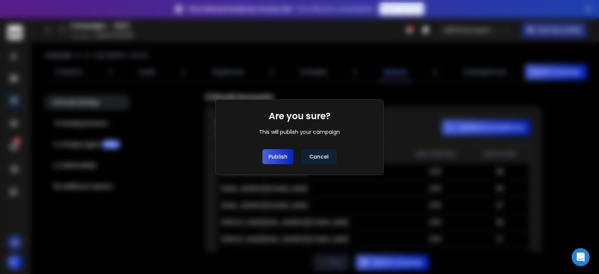
click at [277, 161] on button "Publish" at bounding box center [278, 156] width 31 height 15
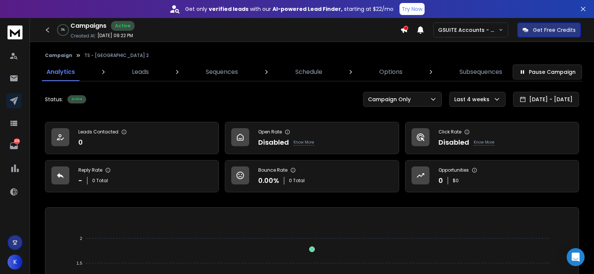
click at [158, 75] on div "Analytics Leads Sequences Schedule Options Subsequences" at bounding box center [274, 72] width 464 height 18
click at [143, 70] on p "Leads" at bounding box center [140, 71] width 17 height 9
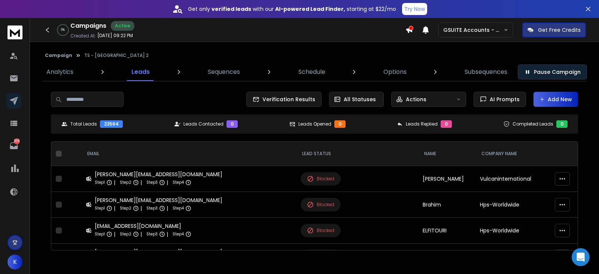
click at [547, 71] on button "Pause Campaign" at bounding box center [552, 71] width 69 height 15
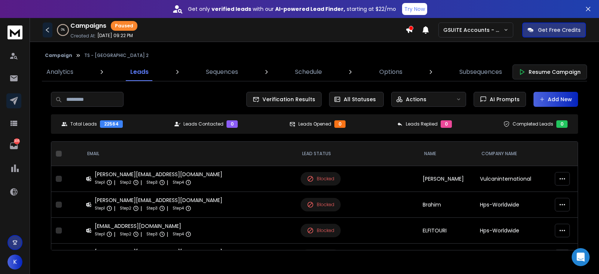
click at [47, 30] on icon at bounding box center [47, 30] width 7 height 7
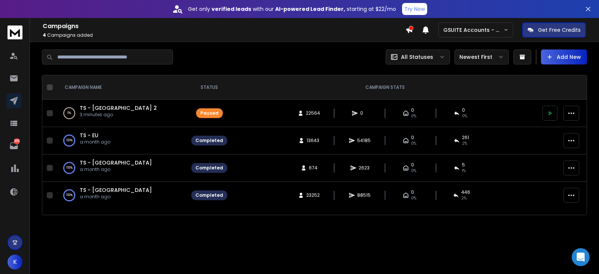
click at [229, 169] on td "Completed" at bounding box center [209, 167] width 45 height 27
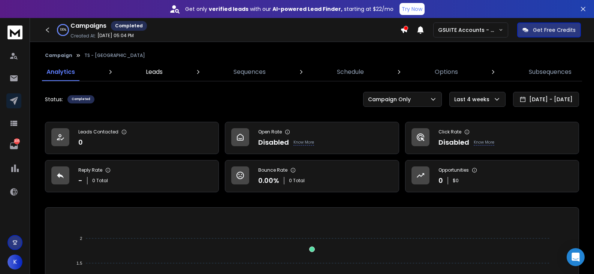
click at [148, 73] on p "Leads" at bounding box center [154, 71] width 17 height 9
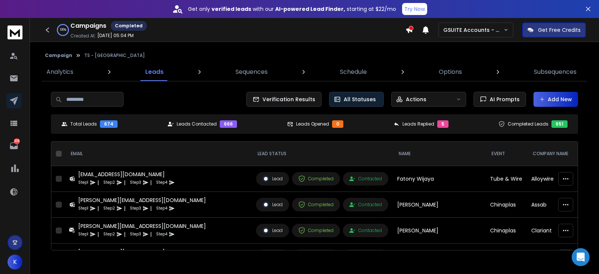
click at [348, 94] on button "All Statuses" at bounding box center [356, 99] width 55 height 15
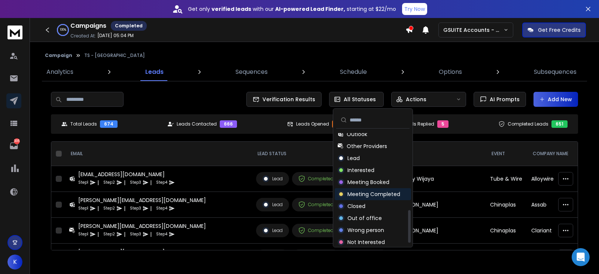
scroll to position [271, 0]
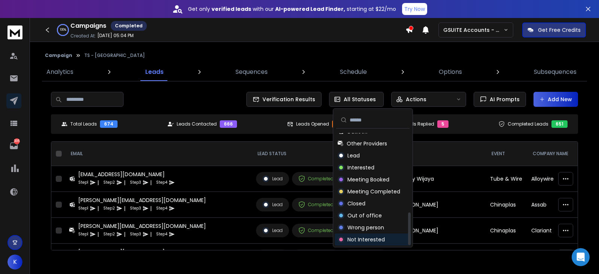
click at [384, 236] on p "Not Interested" at bounding box center [366, 239] width 37 height 7
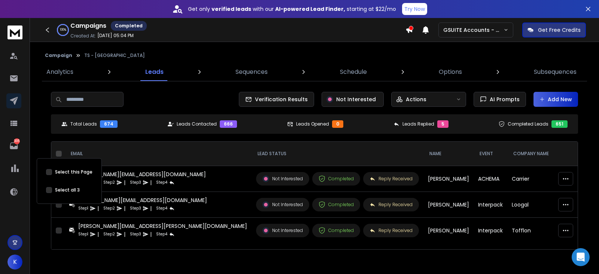
click at [67, 190] on label "Select all 3" at bounding box center [67, 190] width 25 height 6
click at [50, 190] on button "Select this Page" at bounding box center [49, 190] width 6 height 6
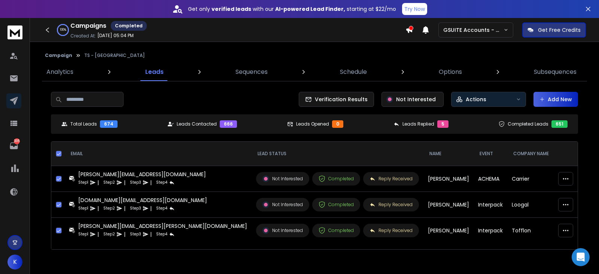
click at [483, 100] on p "Actions" at bounding box center [476, 99] width 21 height 7
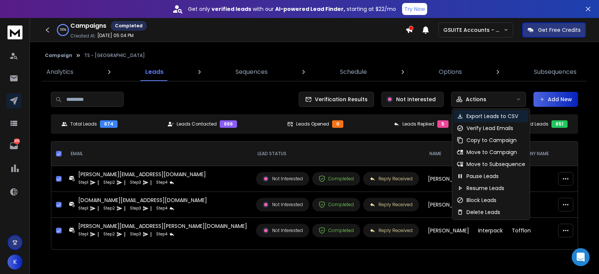
click at [485, 118] on p "Export Leads to CSV" at bounding box center [493, 115] width 52 height 7
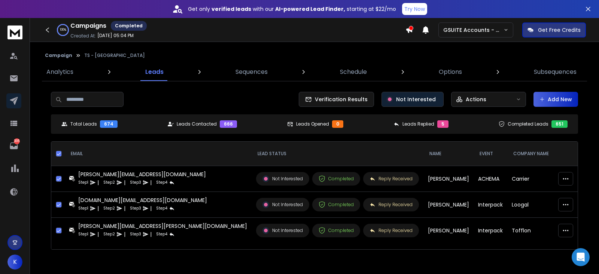
click at [409, 101] on p "Not Interested" at bounding box center [416, 99] width 40 height 7
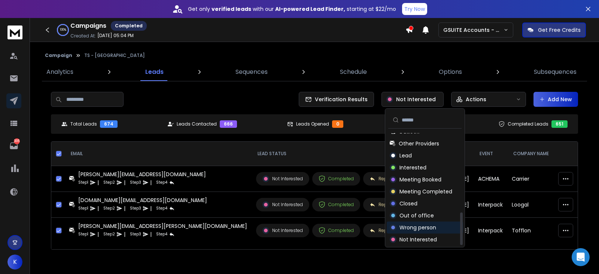
click at [442, 227] on div "Wrong person" at bounding box center [425, 227] width 76 height 12
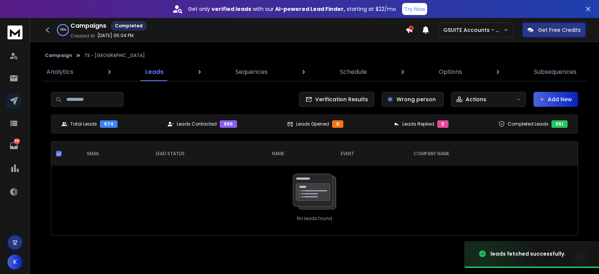
click at [311, 193] on icon at bounding box center [309, 193] width 16 height 1
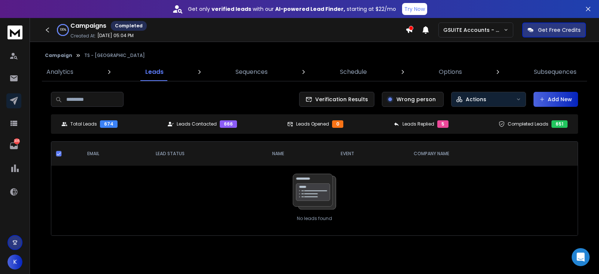
click at [483, 94] on button "Actions" at bounding box center [488, 99] width 75 height 15
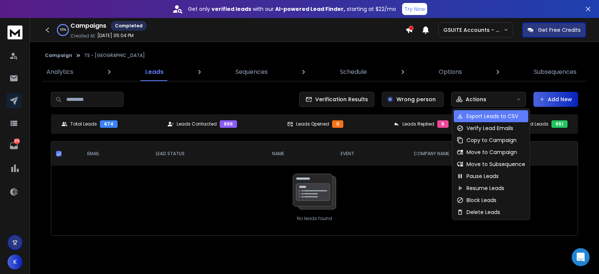
click at [314, 206] on icon at bounding box center [313, 190] width 40 height 33
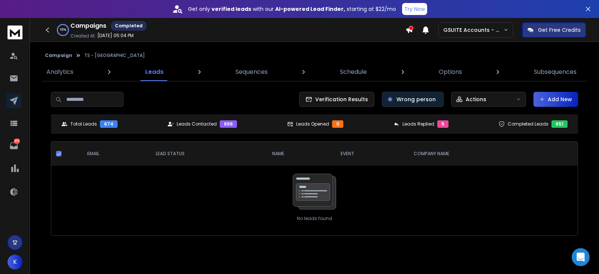
click at [406, 99] on p "Wrong person" at bounding box center [416, 99] width 39 height 7
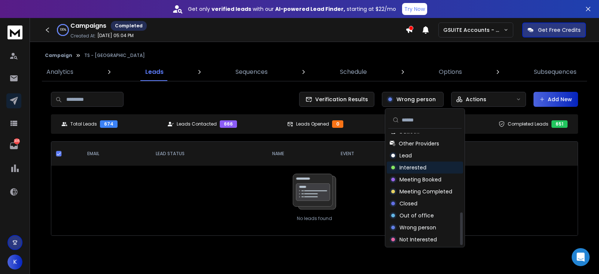
click at [413, 168] on p "Interested" at bounding box center [413, 167] width 27 height 7
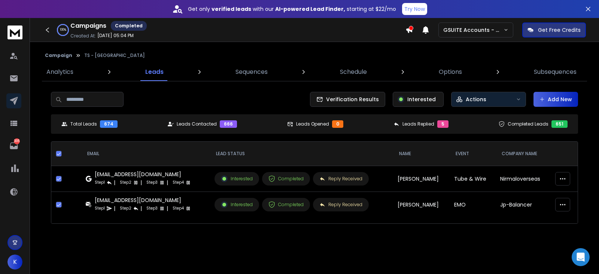
click at [496, 102] on div "Actions" at bounding box center [484, 99] width 57 height 7
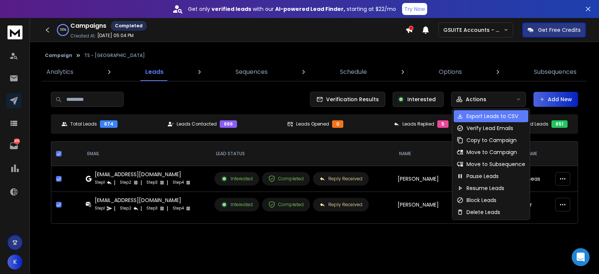
click at [492, 117] on p "Export Leads to CSV" at bounding box center [493, 115] width 52 height 7
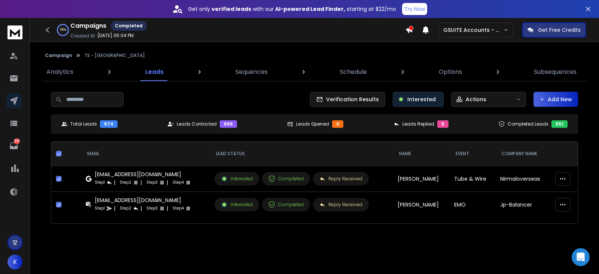
click at [421, 101] on p "Interested" at bounding box center [421, 99] width 28 height 7
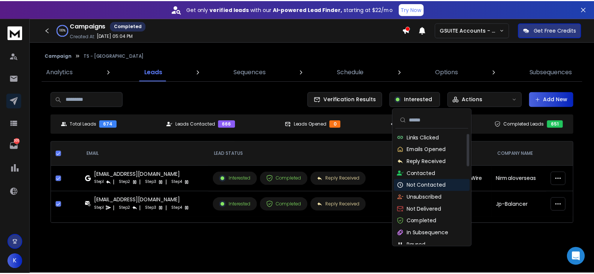
scroll to position [37, 0]
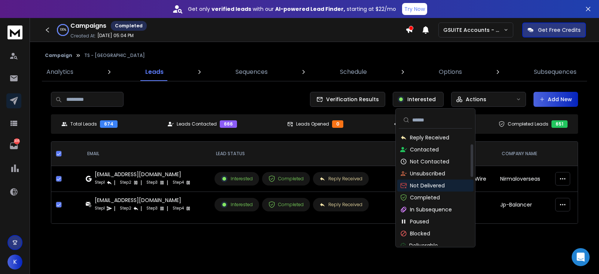
click at [437, 185] on p "Not Delivered" at bounding box center [427, 185] width 35 height 7
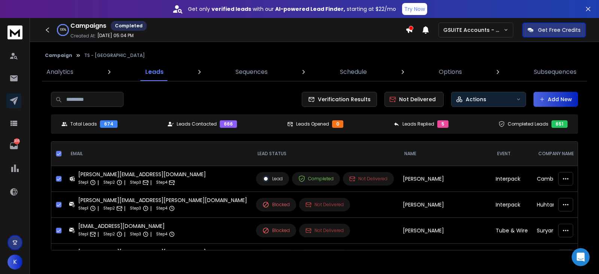
click at [505, 99] on div "Actions" at bounding box center [484, 99] width 57 height 7
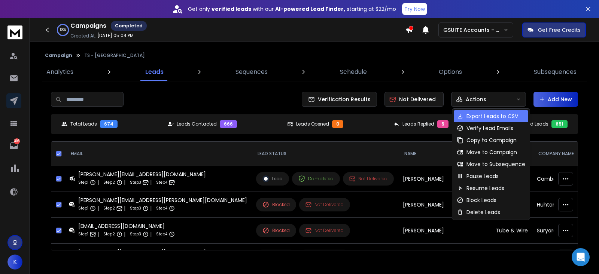
click at [500, 116] on p "Export Leads to CSV" at bounding box center [493, 115] width 52 height 7
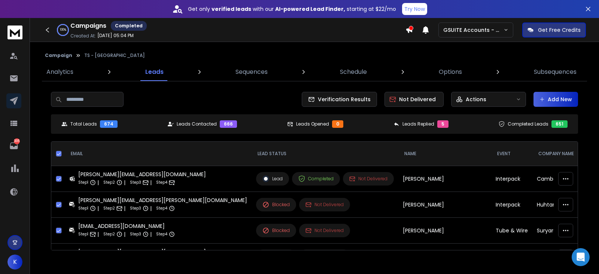
click at [557, 58] on div "Campaign TS - [GEOGRAPHIC_DATA]" at bounding box center [314, 55] width 545 height 12
click at [46, 30] on icon at bounding box center [47, 29] width 3 height 5
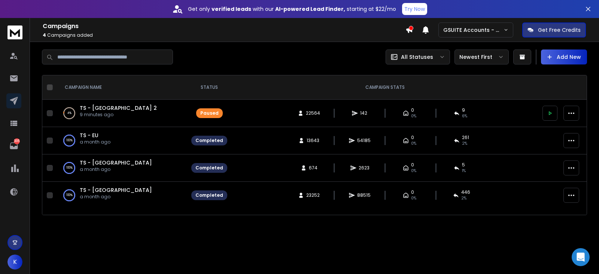
click at [574, 166] on icon "button" at bounding box center [571, 167] width 7 height 7
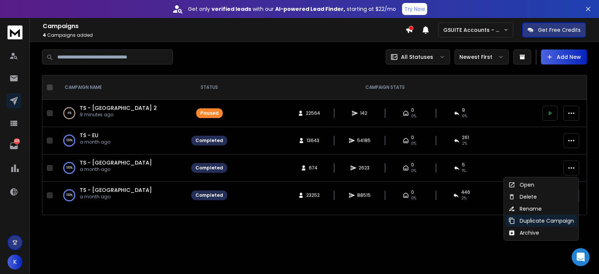
click at [548, 222] on div "Duplicate Campaign" at bounding box center [542, 220] width 66 height 7
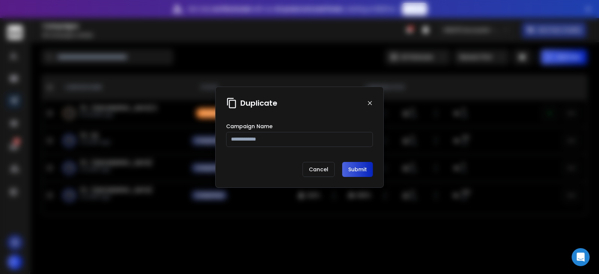
click at [255, 144] on input "text" at bounding box center [299, 139] width 147 height 15
type input "**********"
click at [367, 169] on button "Submit" at bounding box center [357, 169] width 31 height 15
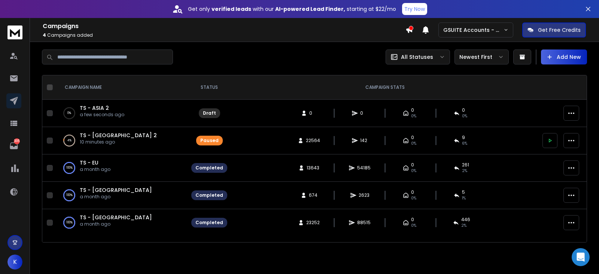
click at [232, 117] on td "0 0 0 0% 0 0%" at bounding box center [385, 113] width 306 height 27
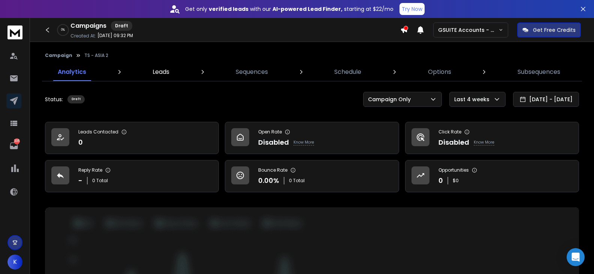
click at [154, 71] on p "Leads" at bounding box center [160, 71] width 17 height 9
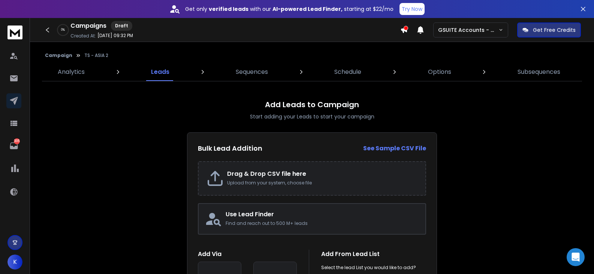
click at [285, 178] on div "Drag & Drop CSV file here Upload from your system, choose file" at bounding box center [322, 178] width 191 height 18
type input "**********"
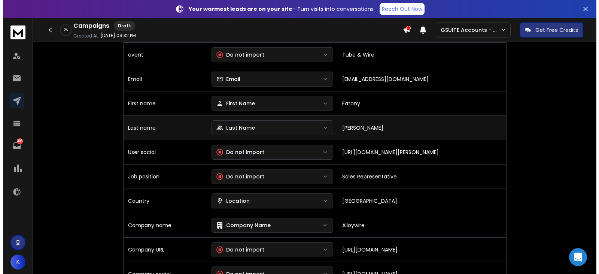
scroll to position [150, 0]
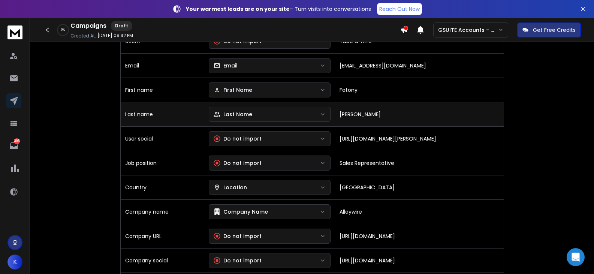
click at [240, 116] on div "Last Name" at bounding box center [232, 113] width 39 height 7
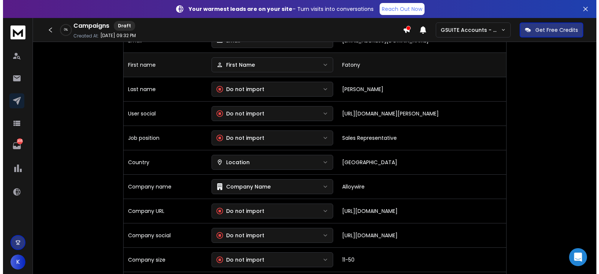
scroll to position [187, 0]
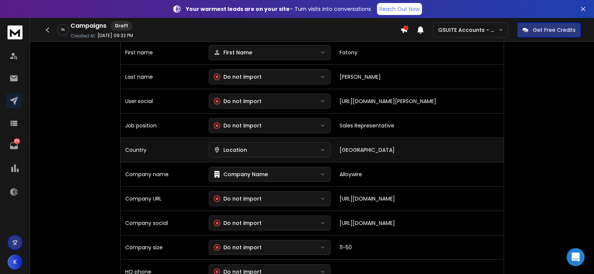
click at [255, 152] on button "Location" at bounding box center [270, 149] width 122 height 15
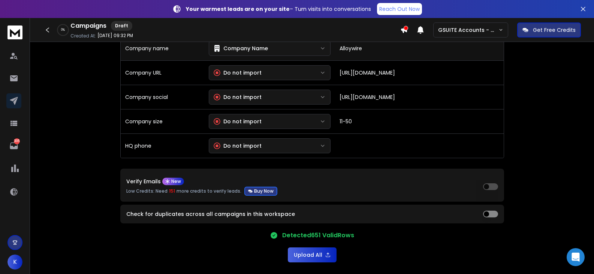
scroll to position [313, 0]
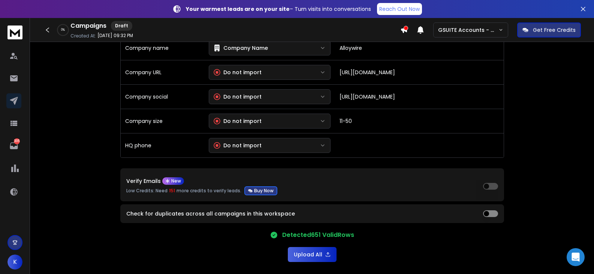
click at [319, 259] on button "Upload All" at bounding box center [312, 254] width 49 height 15
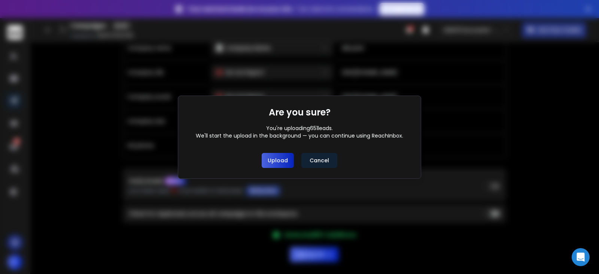
click at [279, 151] on div "Are you sure? You're uploading 651 lead s . We'll start the upload in the backg…" at bounding box center [300, 136] width 222 height 61
click at [279, 158] on button "Upload" at bounding box center [278, 160] width 32 height 15
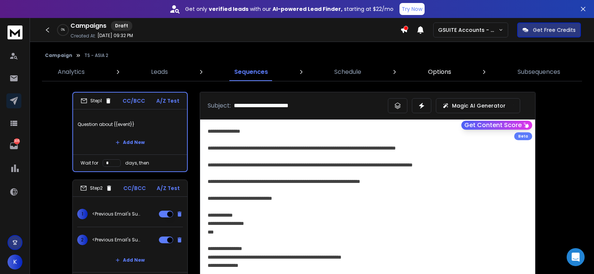
click at [447, 76] on p "Options" at bounding box center [439, 71] width 23 height 9
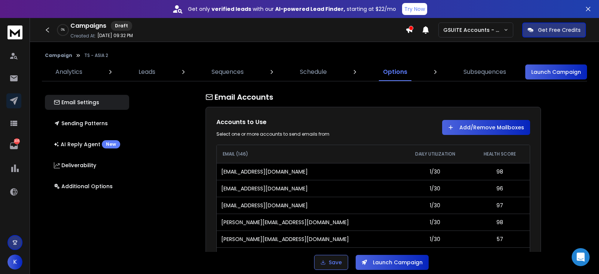
click at [558, 74] on button "Launch Campaign" at bounding box center [556, 71] width 62 height 15
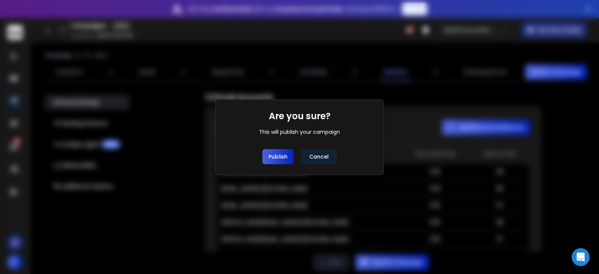
click at [288, 157] on button "Publish" at bounding box center [278, 156] width 31 height 15
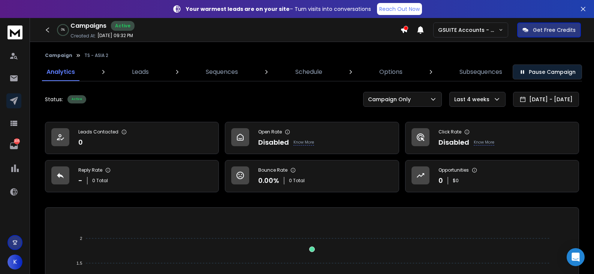
click at [536, 73] on button "Pause Campaign" at bounding box center [546, 71] width 69 height 15
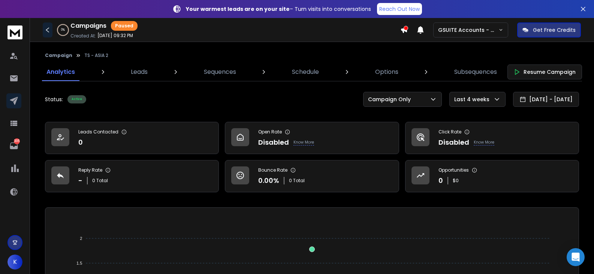
click at [51, 31] on button at bounding box center [48, 29] width 10 height 15
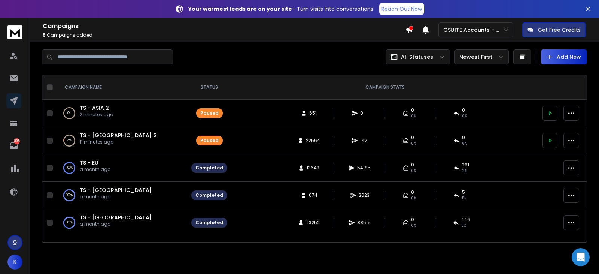
click at [117, 165] on div "100 % TS - EU a month ago" at bounding box center [121, 168] width 116 height 18
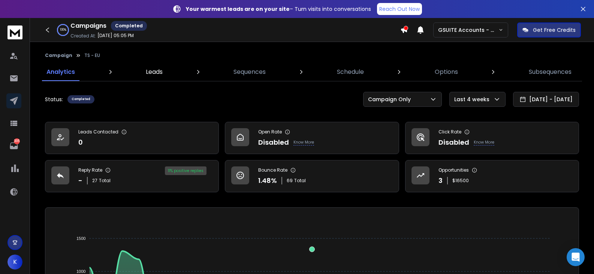
click at [164, 69] on link "Leads" at bounding box center [154, 72] width 26 height 18
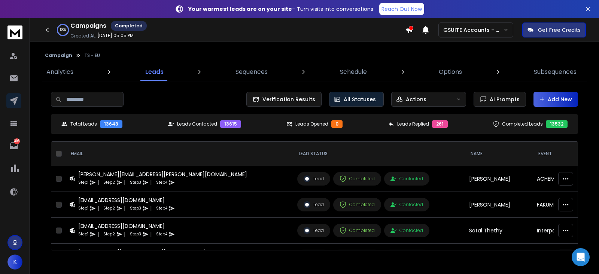
click at [358, 98] on p "All Statuses" at bounding box center [360, 99] width 32 height 7
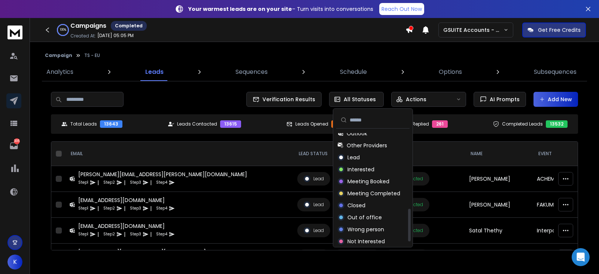
scroll to position [271, 0]
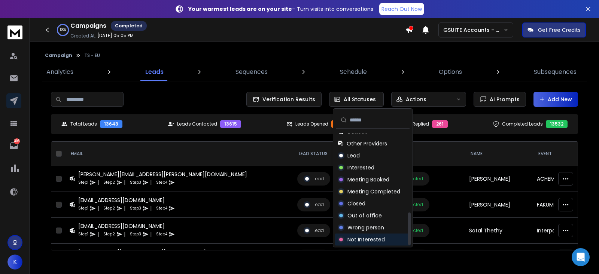
click at [392, 239] on div "Not Interested" at bounding box center [373, 239] width 76 height 12
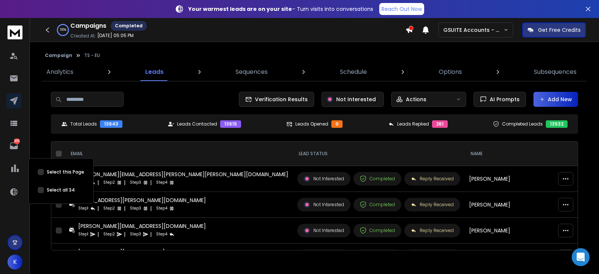
click at [41, 189] on button "Select this Page" at bounding box center [41, 190] width 6 height 6
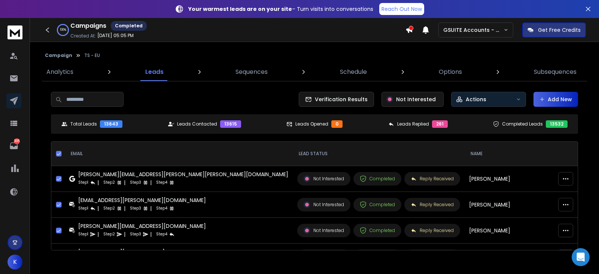
click at [488, 97] on div "Actions" at bounding box center [484, 99] width 57 height 7
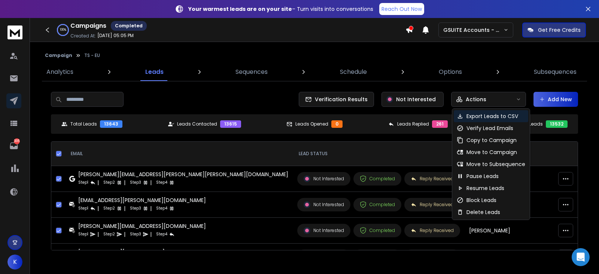
click at [488, 115] on p "Export Leads to CSV" at bounding box center [493, 115] width 52 height 7
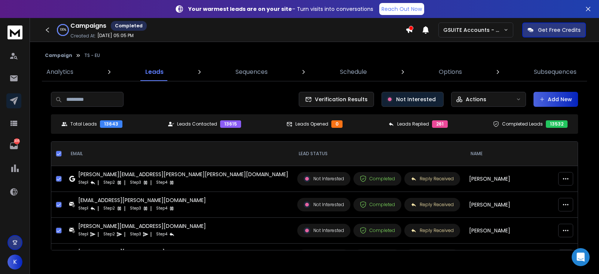
click at [403, 96] on p "Not Interested" at bounding box center [416, 99] width 40 height 7
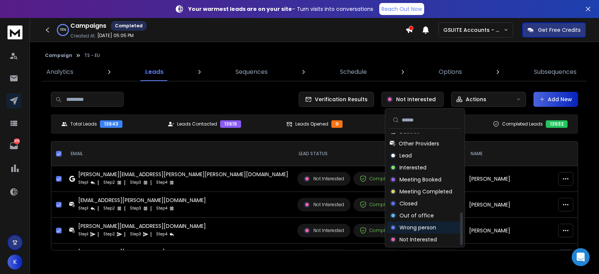
click at [429, 225] on p "Wrong person" at bounding box center [418, 227] width 37 height 7
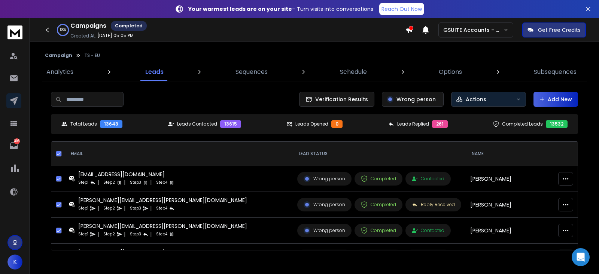
click at [482, 97] on p "Actions" at bounding box center [476, 99] width 21 height 7
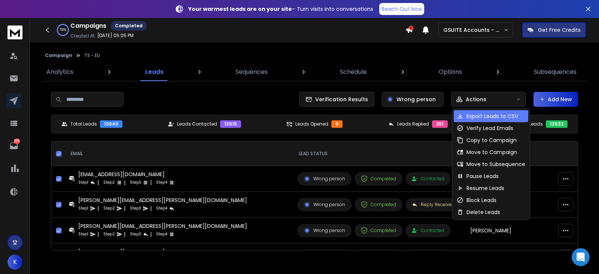
click at [485, 118] on p "Export Leads to CSV" at bounding box center [493, 115] width 52 height 7
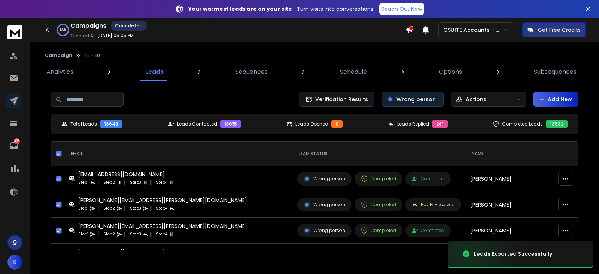
click at [404, 97] on p "Wrong person" at bounding box center [416, 99] width 39 height 7
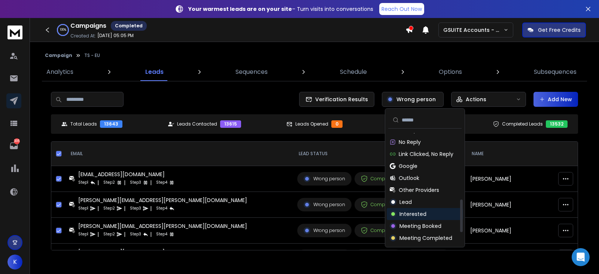
scroll to position [262, 0]
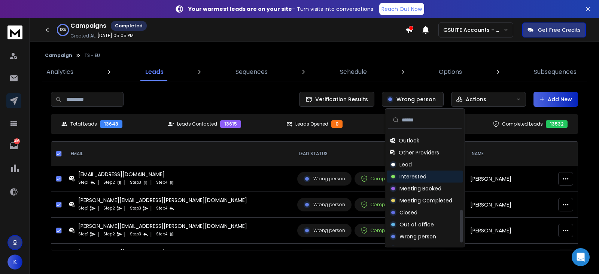
click at [424, 178] on p "Interested" at bounding box center [413, 176] width 27 height 7
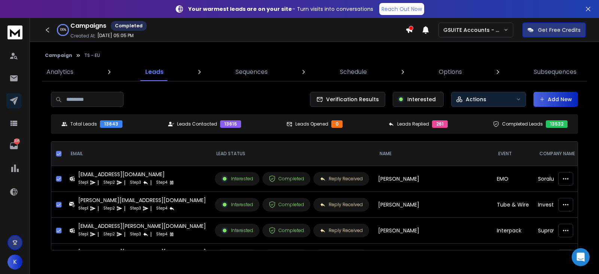
click at [476, 98] on p "Actions" at bounding box center [476, 99] width 21 height 7
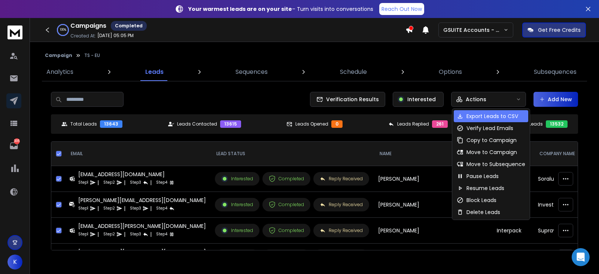
click at [479, 115] on p "Export Leads to CSV" at bounding box center [493, 115] width 52 height 7
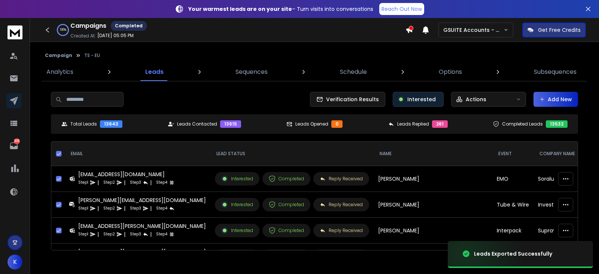
click at [421, 102] on p "Interested" at bounding box center [421, 99] width 28 height 7
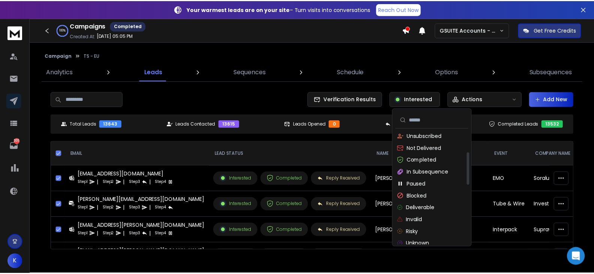
scroll to position [37, 0]
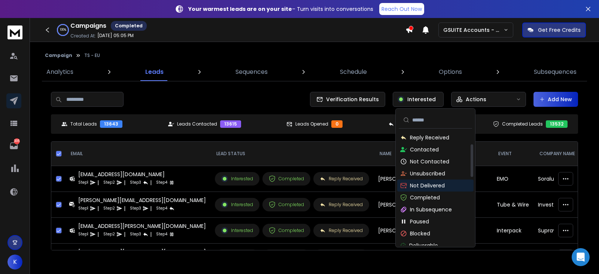
click at [442, 187] on p "Not Delivered" at bounding box center [427, 185] width 35 height 7
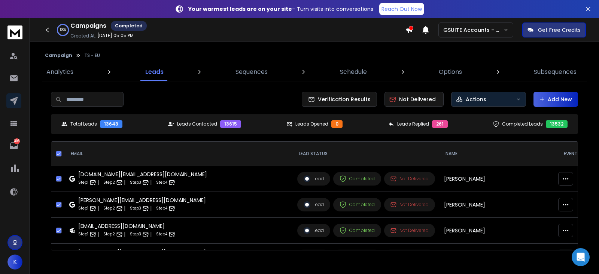
click at [482, 101] on p "Actions" at bounding box center [476, 99] width 21 height 7
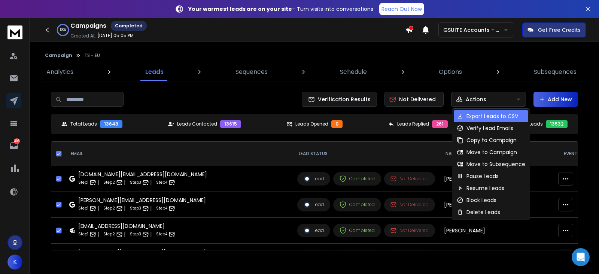
click at [484, 117] on p "Export Leads to CSV" at bounding box center [493, 115] width 52 height 7
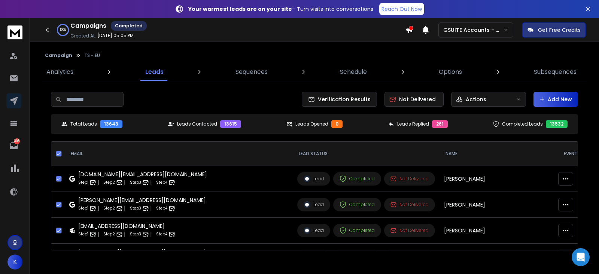
click at [561, 60] on div "Campaign TS - EU" at bounding box center [314, 55] width 545 height 12
click at [46, 28] on icon at bounding box center [47, 30] width 7 height 7
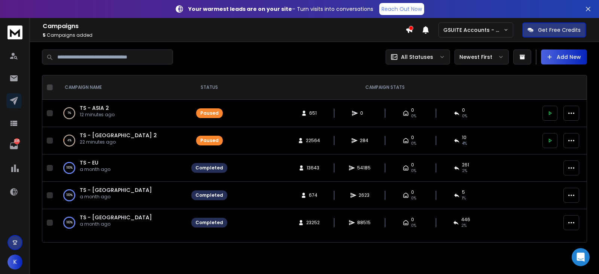
click at [570, 168] on icon "button" at bounding box center [571, 167] width 7 height 7
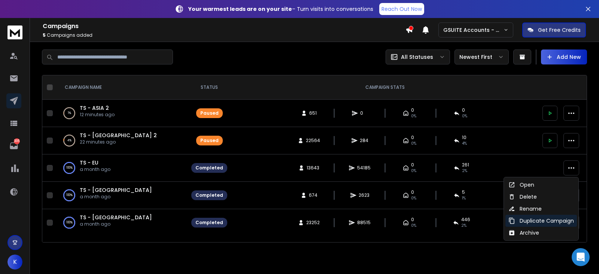
click at [544, 219] on div "Duplicate Campaign" at bounding box center [542, 220] width 66 height 7
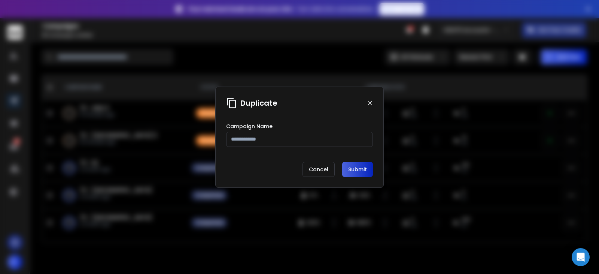
click at [262, 142] on input "text" at bounding box center [299, 139] width 147 height 15
type input "*********"
click at [360, 169] on button "Submit" at bounding box center [357, 169] width 31 height 15
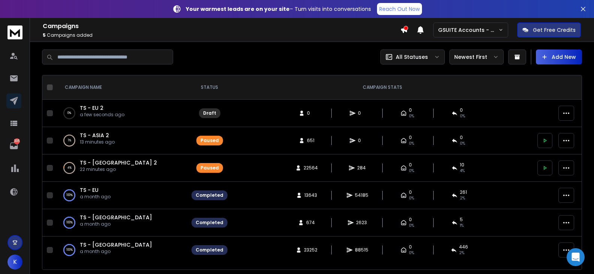
click at [183, 114] on td "0 % TS - EU 2 a few seconds ago" at bounding box center [121, 113] width 131 height 27
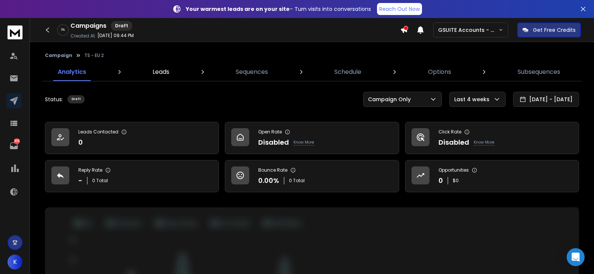
click at [161, 67] on link "Leads" at bounding box center [161, 72] width 26 height 18
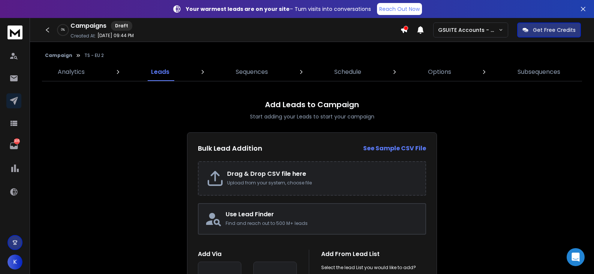
click at [282, 176] on h2 "Drag & Drop CSV file here" at bounding box center [322, 173] width 191 height 9
type input "**********"
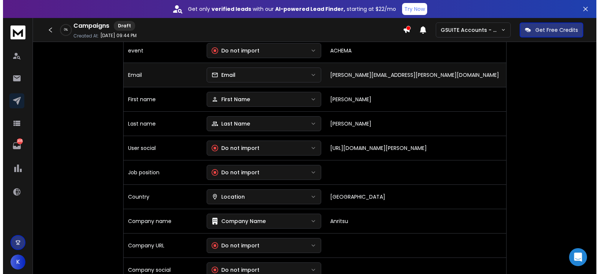
scroll to position [150, 0]
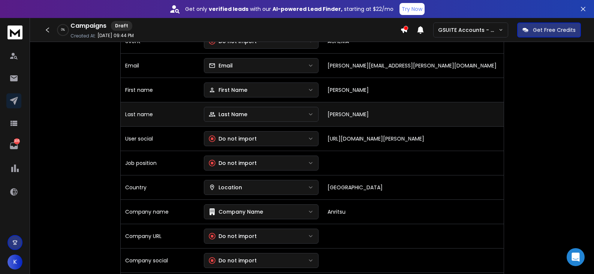
click at [239, 115] on div "Last Name" at bounding box center [228, 113] width 39 height 7
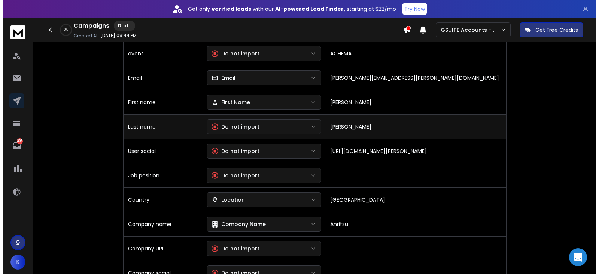
scroll to position [187, 0]
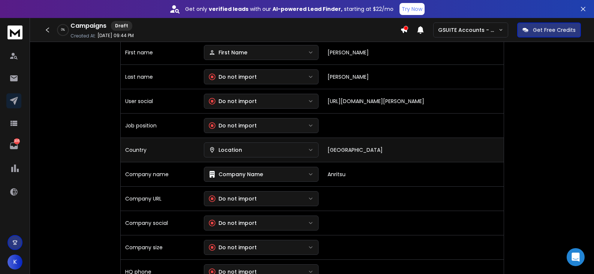
click at [226, 148] on div "Location" at bounding box center [225, 149] width 33 height 7
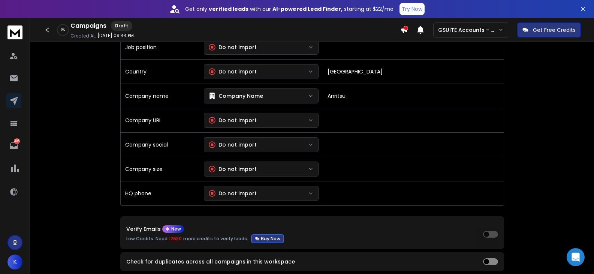
scroll to position [313, 0]
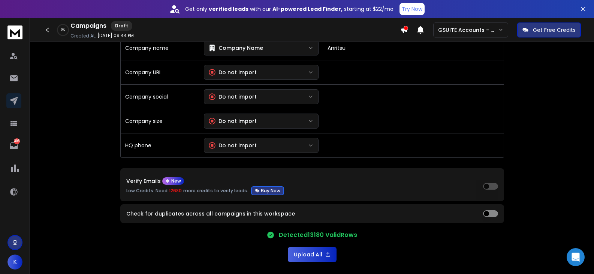
click at [305, 257] on button "Upload All" at bounding box center [312, 254] width 49 height 15
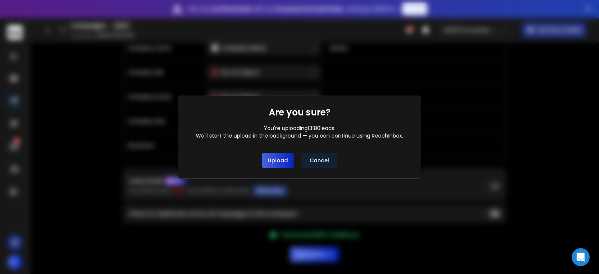
click at [282, 163] on button "Upload" at bounding box center [278, 160] width 32 height 15
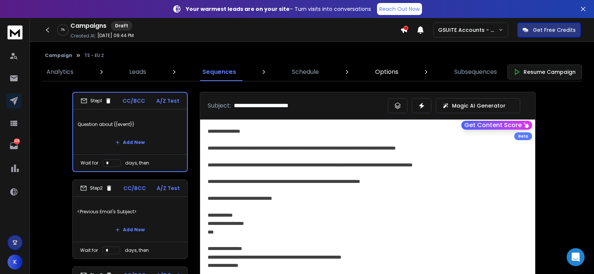
click at [397, 69] on p "Options" at bounding box center [386, 71] width 23 height 9
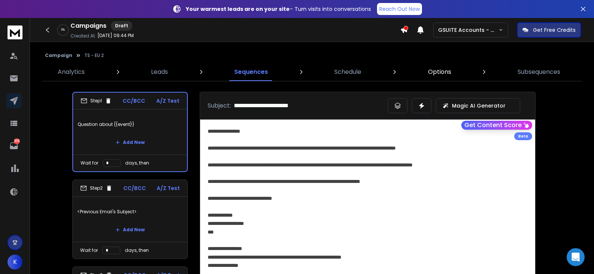
click at [437, 74] on p "Options" at bounding box center [439, 71] width 23 height 9
click at [340, 69] on p "Schedule" at bounding box center [347, 71] width 27 height 9
click at [437, 69] on p "Options" at bounding box center [439, 71] width 23 height 9
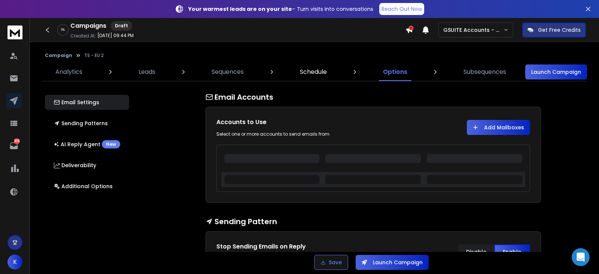
click at [310, 75] on p "Schedule" at bounding box center [313, 71] width 27 height 9
click at [313, 73] on p "Schedule" at bounding box center [313, 71] width 27 height 9
click at [315, 74] on p "Schedule" at bounding box center [313, 71] width 27 height 9
click at [233, 68] on p "Sequences" at bounding box center [228, 71] width 32 height 9
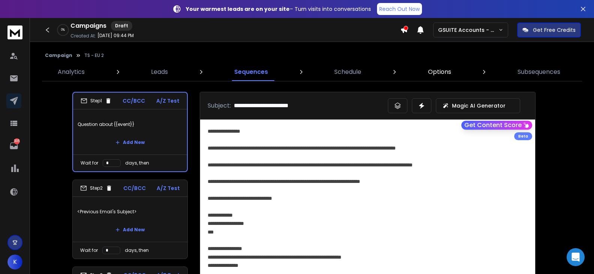
click at [434, 66] on link "Options" at bounding box center [439, 72] width 32 height 18
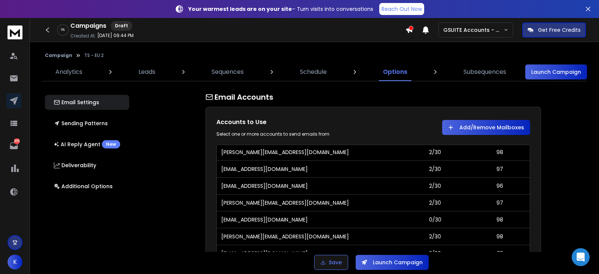
scroll to position [2329, 0]
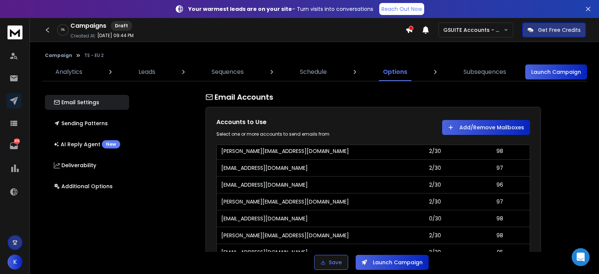
click at [557, 76] on button "Launch Campaign" at bounding box center [556, 71] width 62 height 15
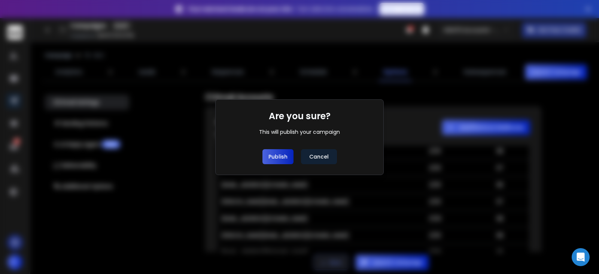
click at [271, 157] on button "Publish" at bounding box center [278, 156] width 31 height 15
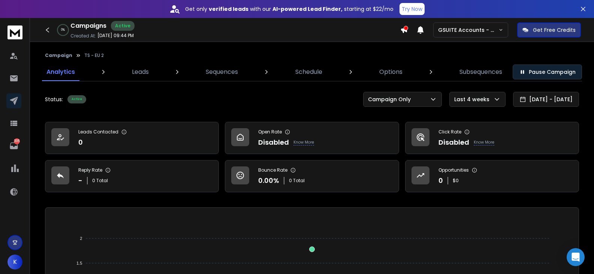
click at [549, 74] on button "Pause Campaign" at bounding box center [546, 71] width 69 height 15
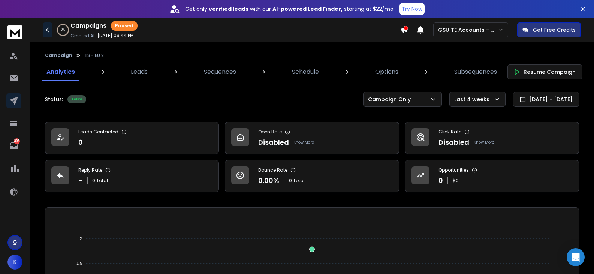
click at [47, 33] on icon at bounding box center [47, 30] width 7 height 7
